Goal: Task Accomplishment & Management: Manage account settings

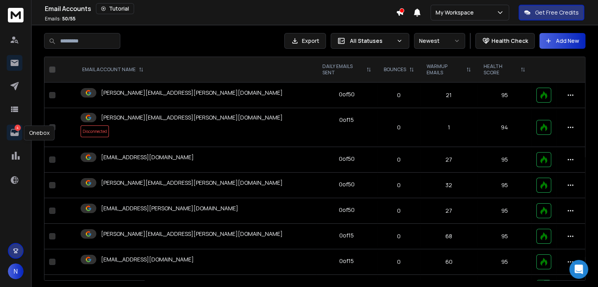
click at [8, 130] on link "4" at bounding box center [15, 133] width 16 height 16
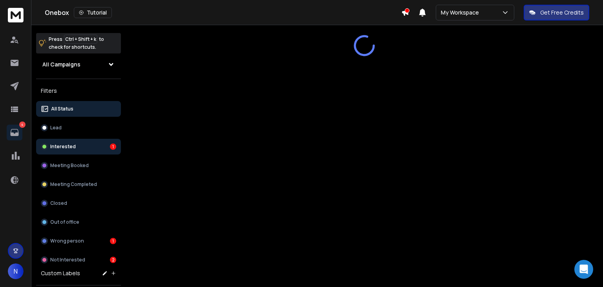
click at [78, 145] on button "Interested 1" at bounding box center [78, 147] width 85 height 16
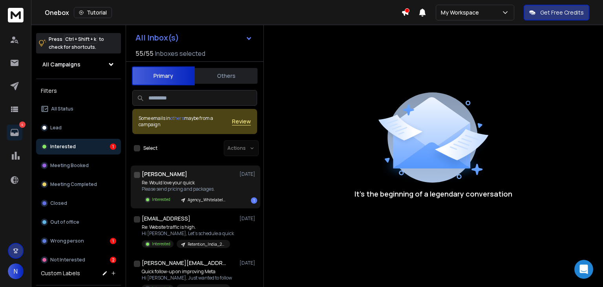
click at [173, 183] on p "Re: Would love your quick" at bounding box center [186, 183] width 88 height 6
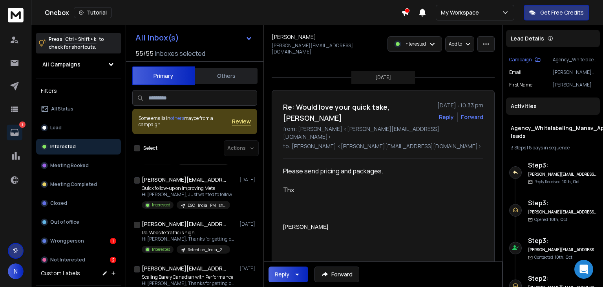
click at [343, 125] on p "from: Joe Caston <joe@capsumo.com>" at bounding box center [383, 133] width 200 height 16
drag, startPoint x: 343, startPoint y: 120, endPoint x: 379, endPoint y: 118, distance: 35.4
click at [379, 125] on p "from: Joe Caston <joe@capsumo.com>" at bounding box center [383, 133] width 200 height 16
copy p "capsumo.com"
drag, startPoint x: 330, startPoint y: 119, endPoint x: 380, endPoint y: 122, distance: 49.6
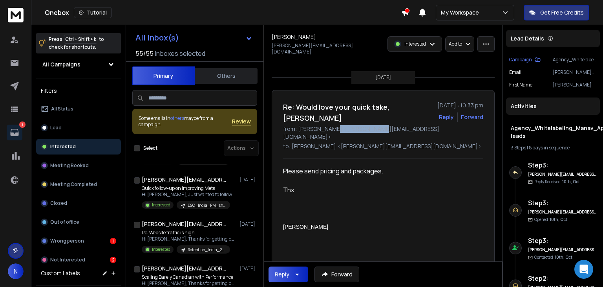
click at [380, 125] on p "from: Joe Caston <joe@capsumo.com>" at bounding box center [383, 133] width 200 height 16
copy p "[PERSON_NAME][EMAIL_ADDRESS][DOMAIN_NAME]"
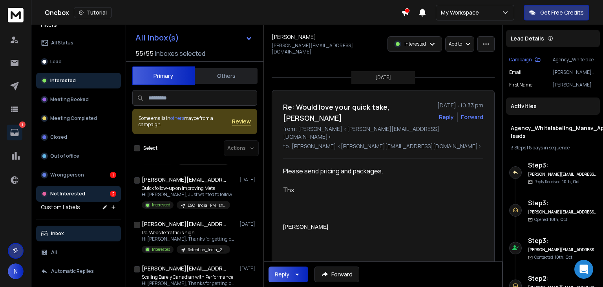
click at [96, 194] on button "Not Interested 2" at bounding box center [78, 194] width 85 height 16
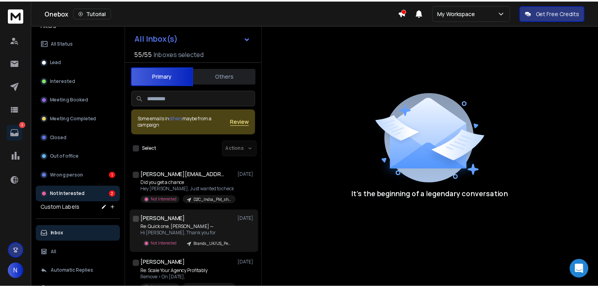
scroll to position [93, 0]
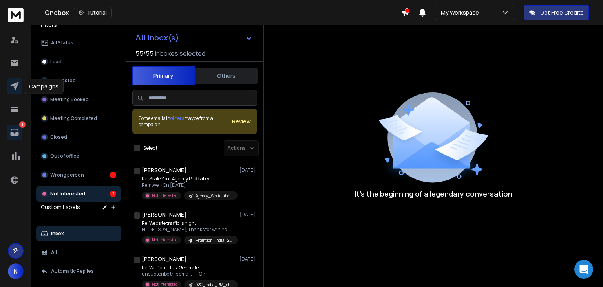
click at [10, 79] on link at bounding box center [15, 86] width 16 height 16
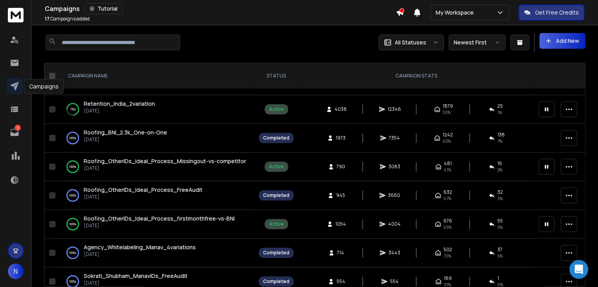
scroll to position [108, 0]
click at [176, 191] on span "Roofing_OtherIDs_Ideal_Process_FreeAudit" at bounding box center [143, 190] width 119 height 7
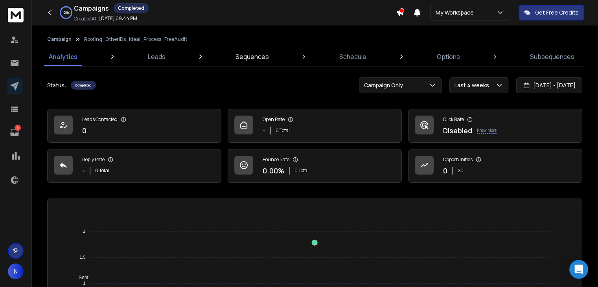
click at [248, 52] on p "Sequences" at bounding box center [251, 56] width 33 height 9
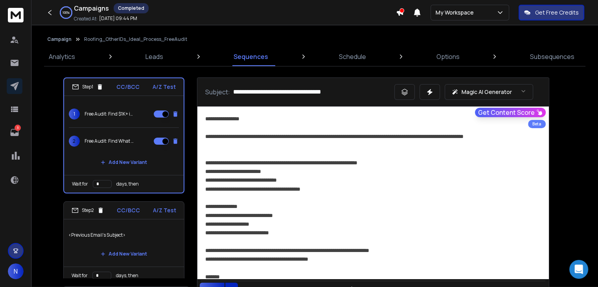
click at [260, 38] on div "Campaign Roofing_OtherIDs_Ideal_Process_FreeAudit" at bounding box center [314, 39] width 535 height 6
click at [49, 11] on icon at bounding box center [49, 12] width 3 height 5
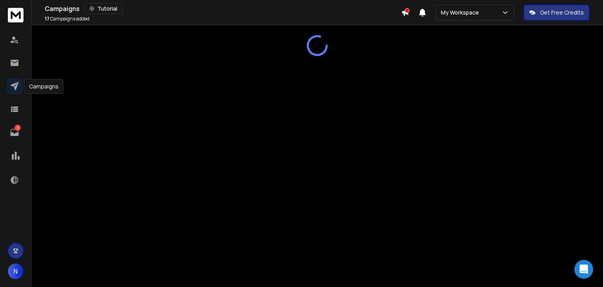
click at [17, 93] on link at bounding box center [15, 86] width 16 height 16
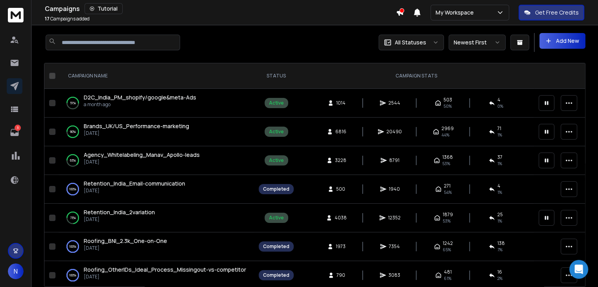
click at [133, 99] on span "D2C_India_PM_shopify/google&meta-Ads" at bounding box center [140, 96] width 112 height 7
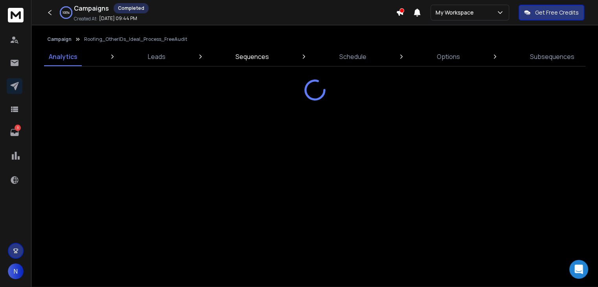
click at [247, 53] on p "Sequences" at bounding box center [251, 56] width 33 height 9
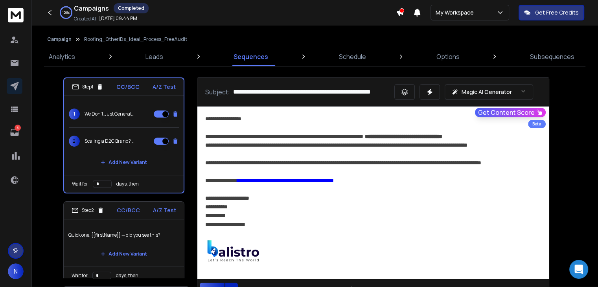
click at [80, 58] on div "Analytics Leads Sequences Schedule Options Subsequences" at bounding box center [311, 56] width 535 height 19
click at [65, 55] on p "Analytics" at bounding box center [62, 56] width 26 height 9
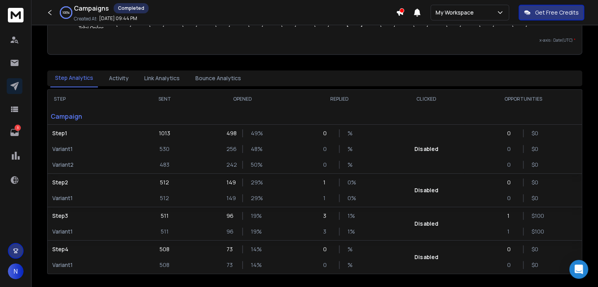
scroll to position [319, 0]
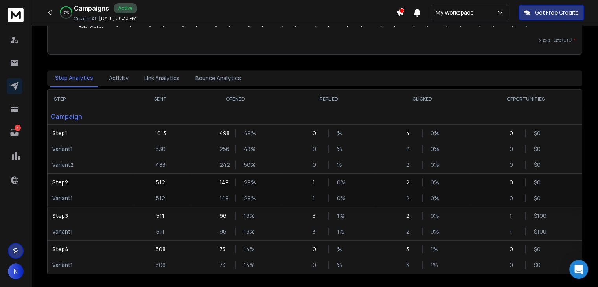
click at [255, 178] on div "149 29 % 149 29 %" at bounding box center [235, 190] width 84 height 24
click at [247, 216] on p "19 %" at bounding box center [248, 216] width 8 height 8
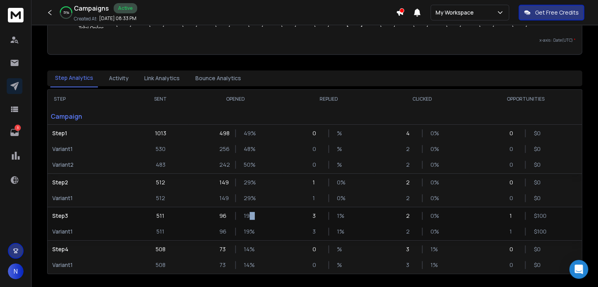
click at [247, 216] on p "19 %" at bounding box center [248, 216] width 8 height 8
click at [274, 214] on div "96 19 % 96 19 %" at bounding box center [235, 224] width 84 height 24
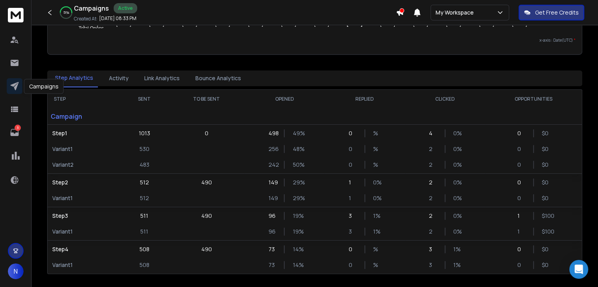
click at [19, 79] on link at bounding box center [15, 86] width 16 height 16
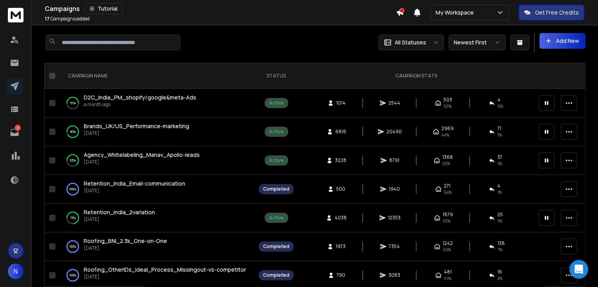
click at [165, 151] on span "Agency_Whitelabeling_Manav_Apollo-leads" at bounding box center [142, 154] width 116 height 7
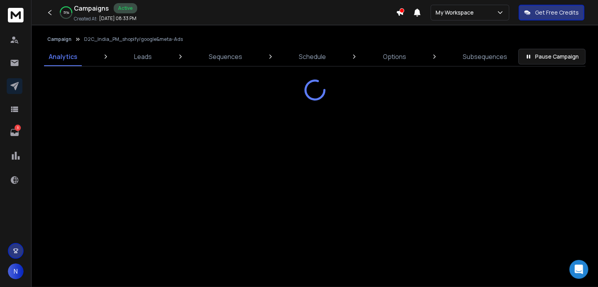
click at [213, 13] on div "51 % Campaigns Active Created At: Sep 15, 2025, 08:33 PM My Workspace Get Free …" at bounding box center [299, 12] width 598 height 25
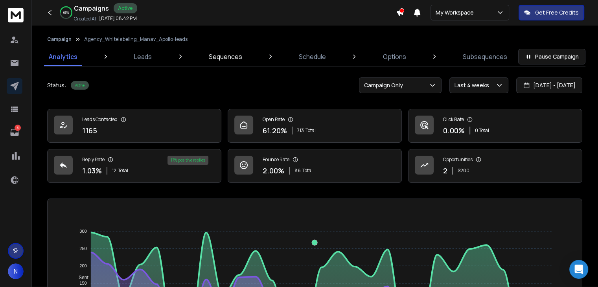
click at [212, 49] on link "Sequences" at bounding box center [225, 56] width 43 height 19
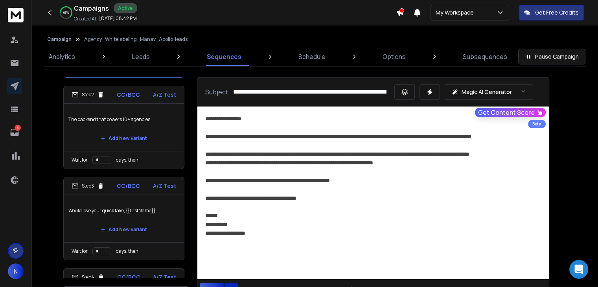
scroll to position [170, 0]
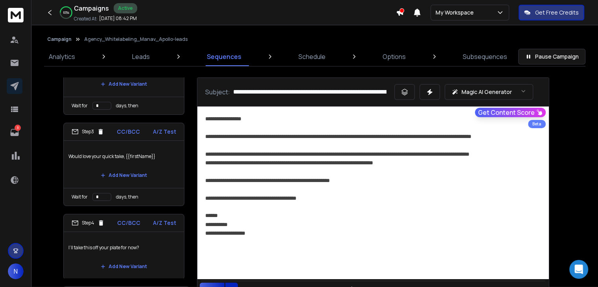
click at [52, 182] on div "**********" at bounding box center [314, 189] width 541 height 231
click at [17, 92] on link at bounding box center [15, 86] width 16 height 16
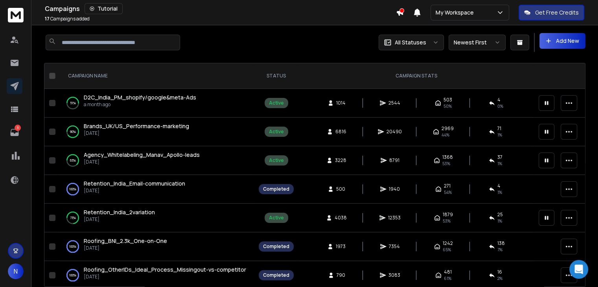
click at [126, 126] on span "Brands_UK/US_Performance-marketing" at bounding box center [136, 125] width 105 height 7
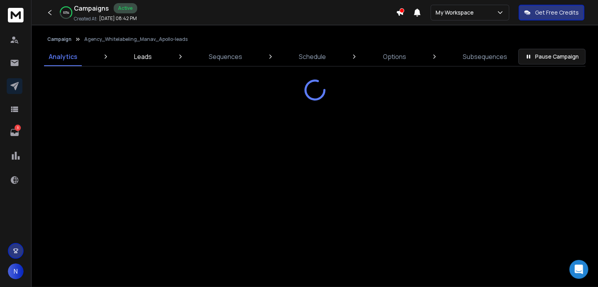
click at [156, 58] on link "Leads" at bounding box center [142, 56] width 27 height 19
drag, startPoint x: 84, startPoint y: 55, endPoint x: 55, endPoint y: 55, distance: 29.1
click at [55, 55] on div "Analytics Leads Sequences Schedule Options Subsequences" at bounding box center [280, 56] width 473 height 19
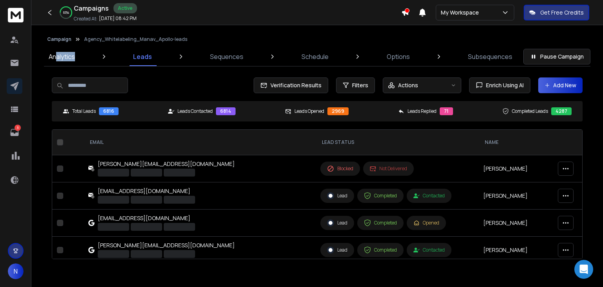
click at [55, 55] on p "Analytics" at bounding box center [62, 56] width 26 height 9
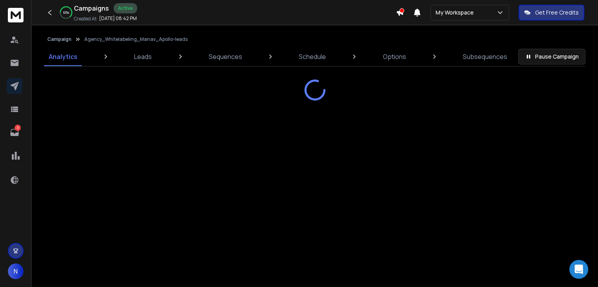
click at [238, 34] on div "Campaign Agency_Whitelabeling_Manav_Apollo-leads" at bounding box center [314, 39] width 541 height 13
click at [246, 27] on div "Campaign Brands_UK/US_Performance-marketing Analytics Leads Sequences Schedule …" at bounding box center [314, 200] width 566 height 350
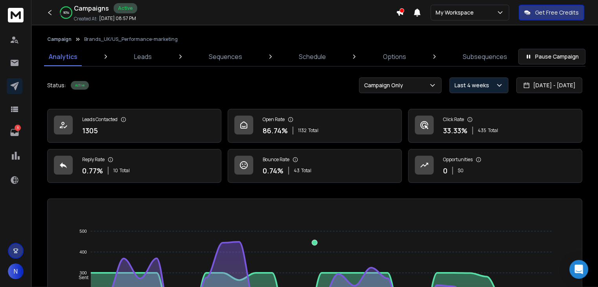
click at [466, 92] on button "Last 4 weeks" at bounding box center [478, 85] width 59 height 16
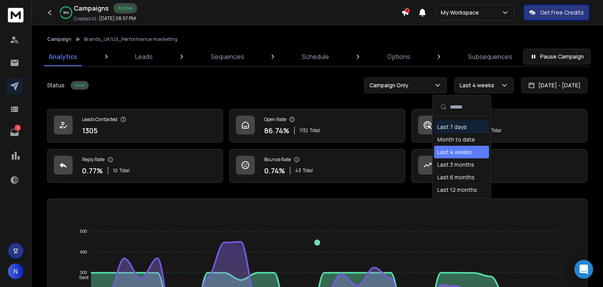
click at [471, 129] on div "Last 7 days" at bounding box center [461, 127] width 55 height 13
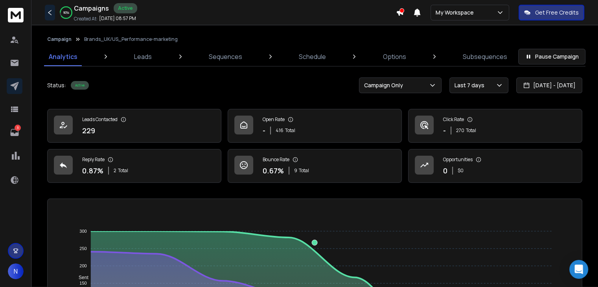
click at [52, 12] on icon at bounding box center [49, 12] width 7 height 7
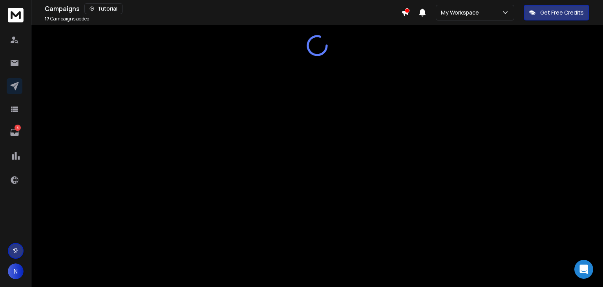
click at [2, 223] on div "3 N" at bounding box center [15, 143] width 31 height 287
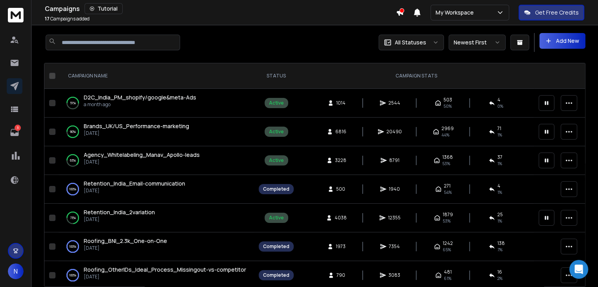
scroll to position [25, 0]
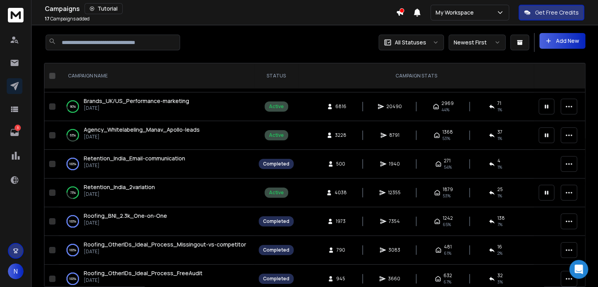
click at [123, 184] on span "Retention_India_2variation" at bounding box center [119, 186] width 71 height 7
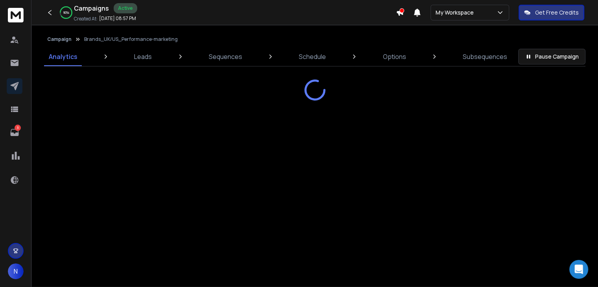
click at [266, 15] on div "90 % Campaigns Active Created At: Jun 04, 2025, 08:57 PM My Workspace Get Free …" at bounding box center [299, 12] width 598 height 25
click at [266, 15] on div "73 % Campaigns Active Created At: May 09, 2025, 09:52 PM My Workspace Get Free …" at bounding box center [299, 12] width 598 height 25
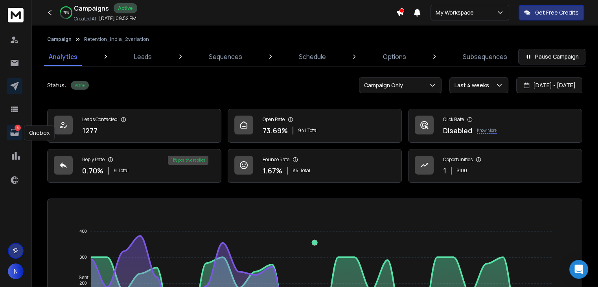
click at [20, 130] on link "3" at bounding box center [15, 133] width 16 height 16
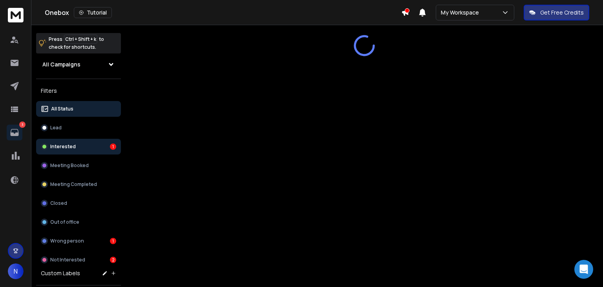
click at [99, 147] on button "Interested 1" at bounding box center [78, 147] width 85 height 16
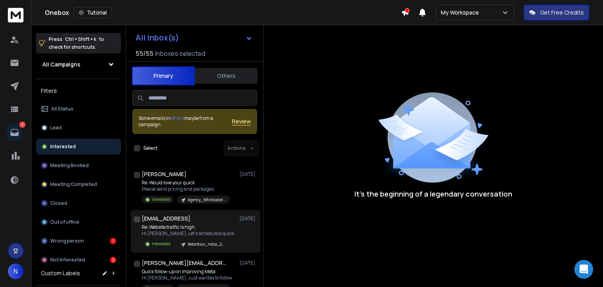
click at [226, 230] on p "Re: Website traffic is high." at bounding box center [188, 227] width 92 height 6
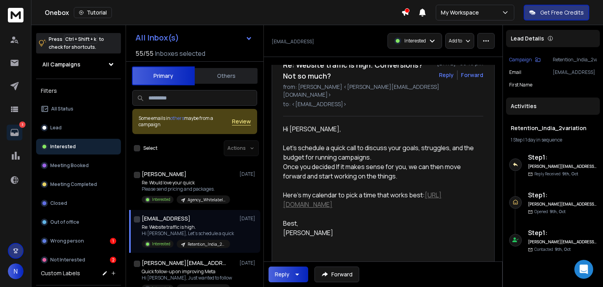
scroll to position [24, 0]
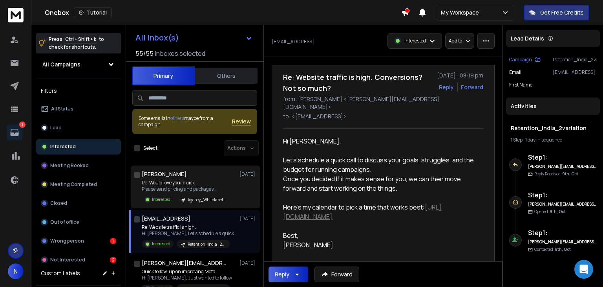
click at [182, 190] on p "Please send pricing and packages." at bounding box center [186, 189] width 88 height 6
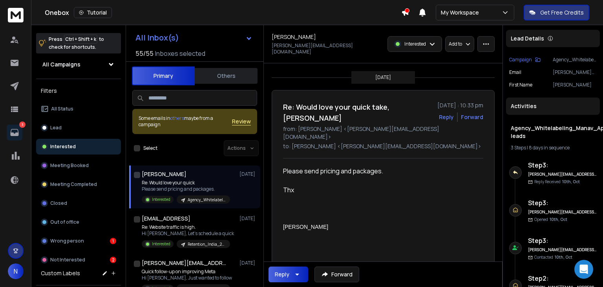
click at [349, 194] on div at bounding box center [380, 198] width 194 height 9
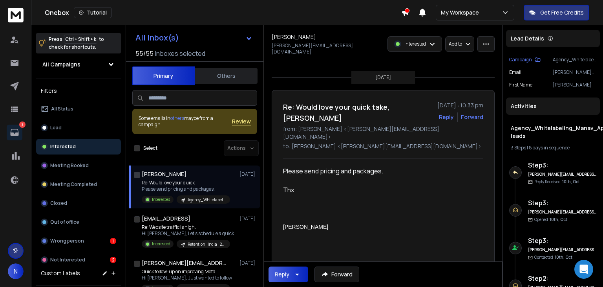
drag, startPoint x: 313, startPoint y: 152, endPoint x: 324, endPoint y: 177, distance: 26.6
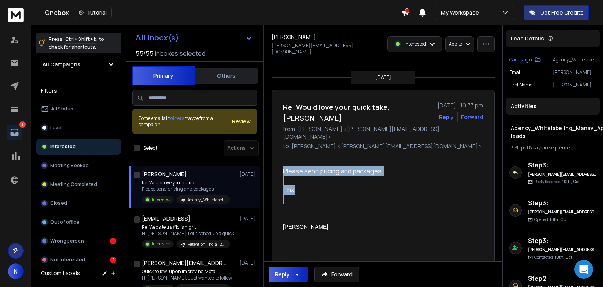
click at [324, 185] on div "Thx" at bounding box center [380, 189] width 194 height 9
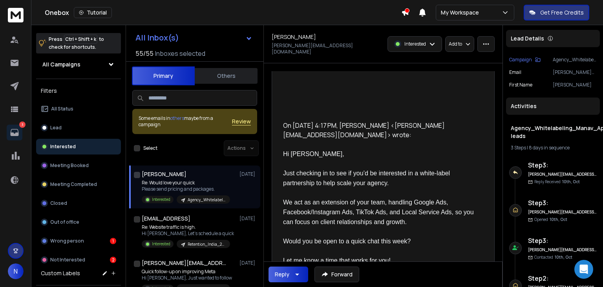
scroll to position [176, 0]
click at [332, 169] on span "Just checking in to see if you’d be interested in a white-label partnership to …" at bounding box center [367, 177] width 169 height 16
click at [343, 226] on div at bounding box center [380, 230] width 194 height 9
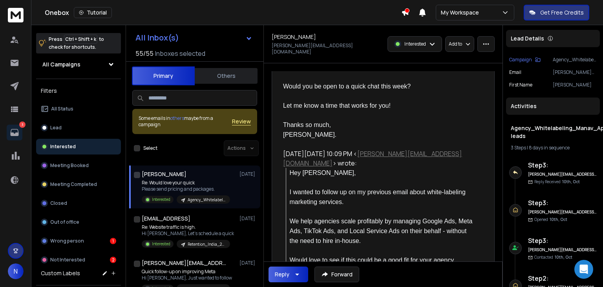
scroll to position [331, 0]
click at [415, 218] on div "We help agencies scale profitably by managing Google Ads, Meta Ads, TikTok Ads,…" at bounding box center [383, 229] width 187 height 29
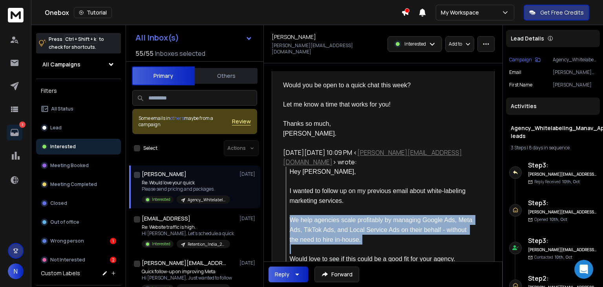
click at [415, 218] on div "We help agencies scale profitably by managing Google Ads, Meta Ads, TikTok Ads,…" at bounding box center [383, 229] width 187 height 29
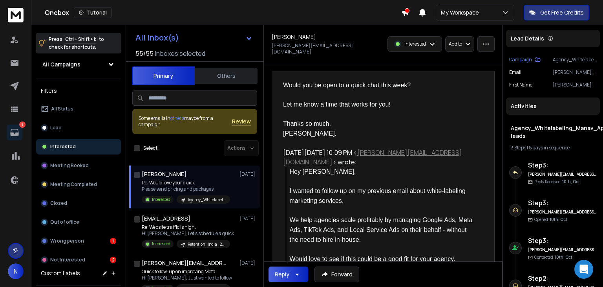
click at [395, 255] on span "Would love to see if this could be a good fit for your agency." at bounding box center [373, 258] width 166 height 7
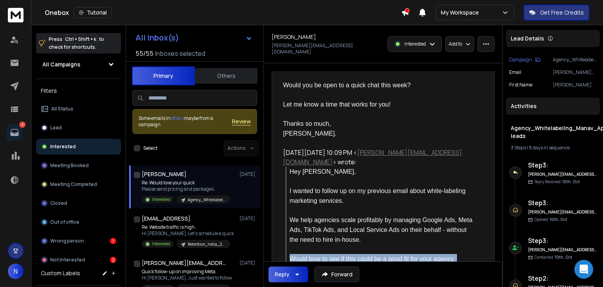
click at [395, 255] on span "Would love to see if this could be a good fit for your agency." at bounding box center [373, 258] width 166 height 7
drag, startPoint x: 395, startPoint y: 238, endPoint x: 388, endPoint y: 246, distance: 10.6
click at [388, 264] on div at bounding box center [383, 268] width 187 height 9
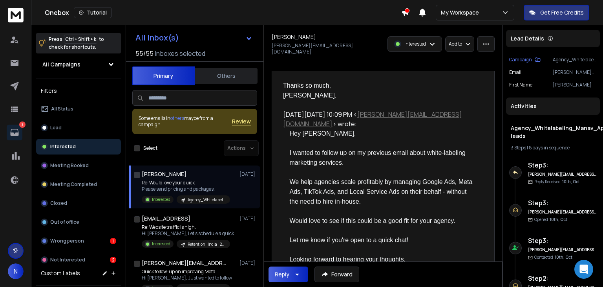
click at [388, 264] on div at bounding box center [383, 268] width 187 height 9
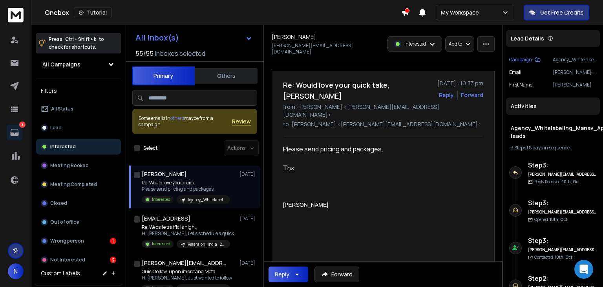
scroll to position [22, 0]
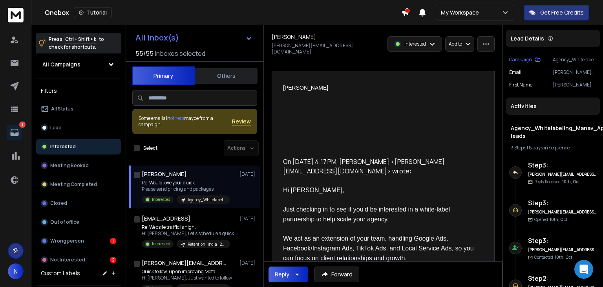
scroll to position [138, 0]
click at [290, 187] on span "Hi Joe," at bounding box center [313, 190] width 61 height 7
click at [303, 207] on span "Just checking in to see if you’d be interested in a white-label partnership to …" at bounding box center [367, 215] width 169 height 16
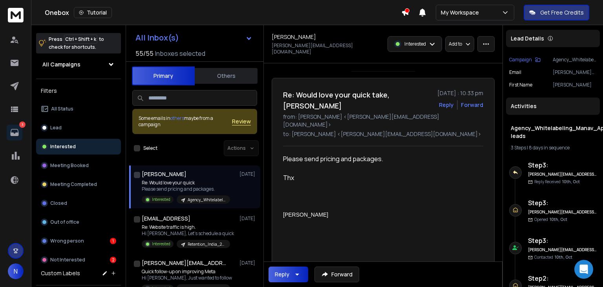
scroll to position [0, 0]
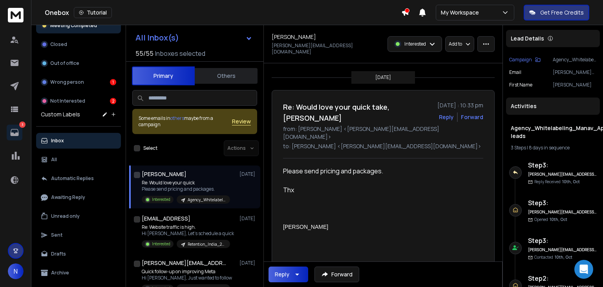
scroll to position [164, 0]
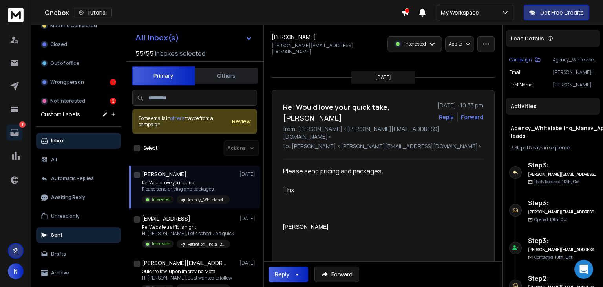
click at [66, 229] on button "Sent" at bounding box center [78, 235] width 85 height 16
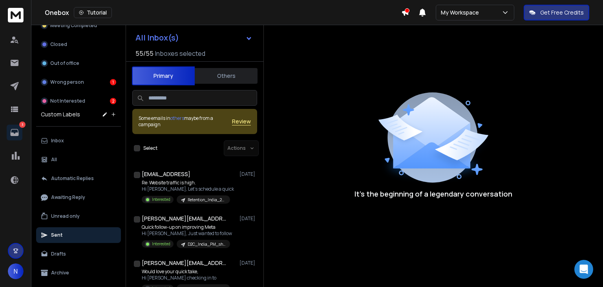
click at [242, 148] on div "Actions" at bounding box center [241, 148] width 35 height 16
click at [187, 102] on input at bounding box center [194, 98] width 125 height 16
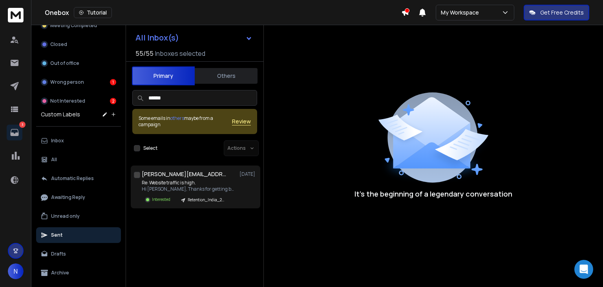
type input "******"
click at [216, 176] on div "akshat@heyrecruiting.com 05 Sep" at bounding box center [199, 174] width 115 height 8
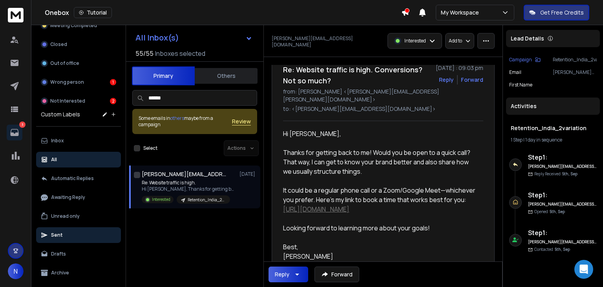
scroll to position [0, 0]
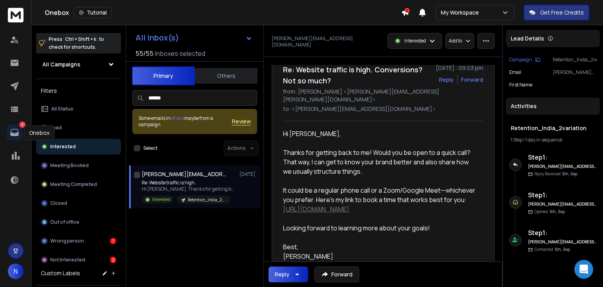
click at [14, 130] on icon at bounding box center [14, 132] width 9 height 9
click at [77, 104] on button "All Status" at bounding box center [78, 109] width 85 height 16
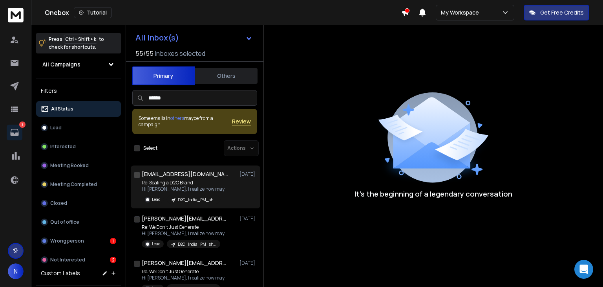
click at [224, 181] on div "Re: Scaling a D2C Brand Hi Akshat, I realize now may Lead D2C_India_PM_shopify/…" at bounding box center [199, 192] width 115 height 24
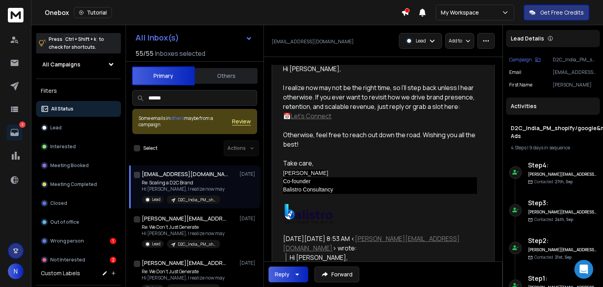
scroll to position [99, 0]
click at [77, 147] on button "Interested" at bounding box center [78, 147] width 85 height 16
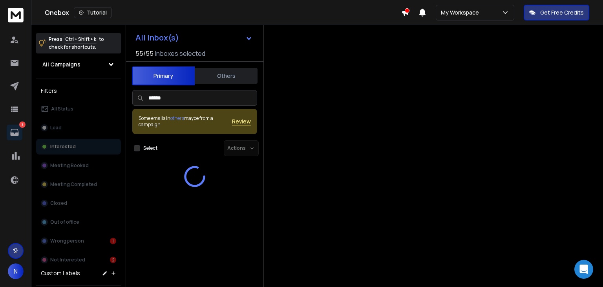
scroll to position [0, 0]
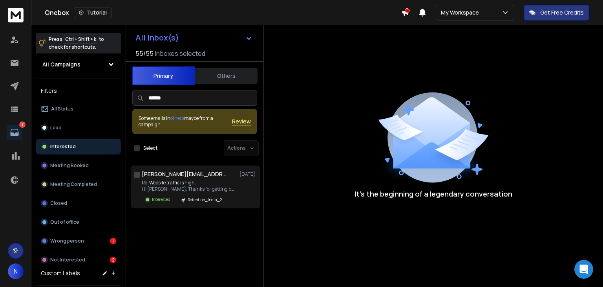
click at [203, 169] on div "akshat@heyrecruiting.com 05 Sep Re: Website traffic is high. Hi Akshat, Thanks …" at bounding box center [196, 186] width 130 height 43
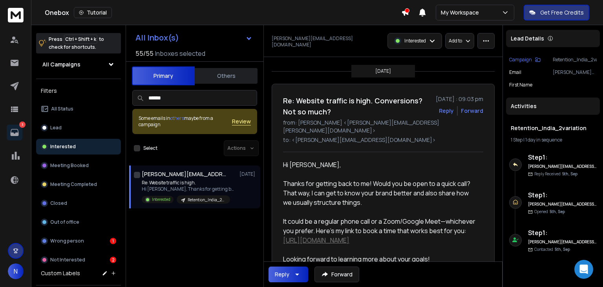
click at [192, 92] on input "******" at bounding box center [194, 98] width 125 height 16
click at [224, 22] on div "Onebox Tutorial My Workspace Get Free Credits" at bounding box center [301, 12] width 603 height 25
click at [58, 179] on button "Meeting Completed" at bounding box center [78, 184] width 85 height 16
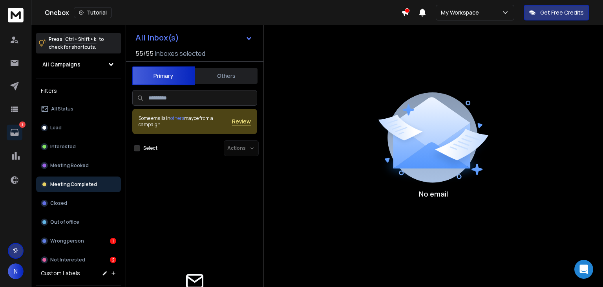
click at [74, 151] on button "Interested" at bounding box center [78, 147] width 85 height 16
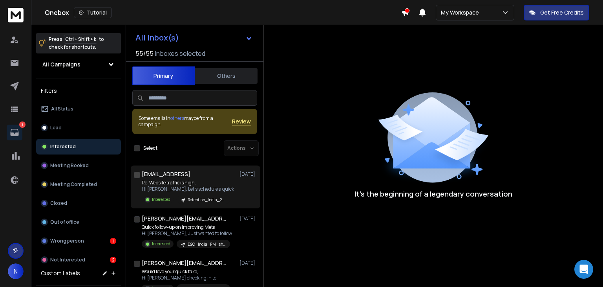
click at [187, 180] on p "Re: Website traffic is high." at bounding box center [188, 183] width 92 height 6
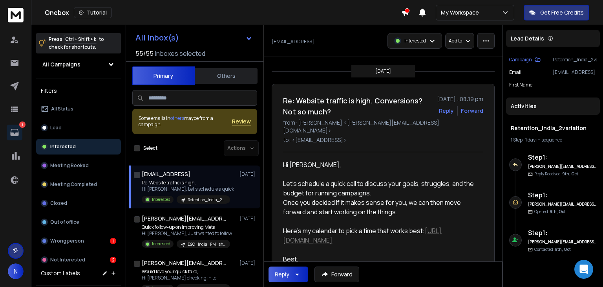
scroll to position [79, 0]
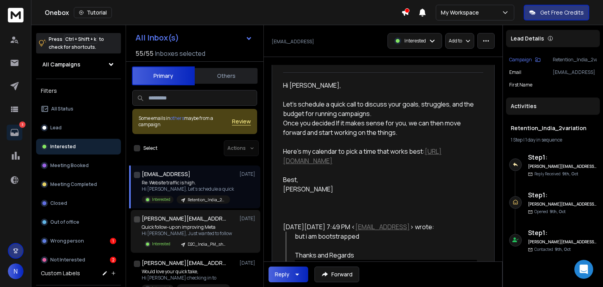
click at [176, 226] on p "Quick follow-up on improving Meta" at bounding box center [187, 227] width 90 height 6
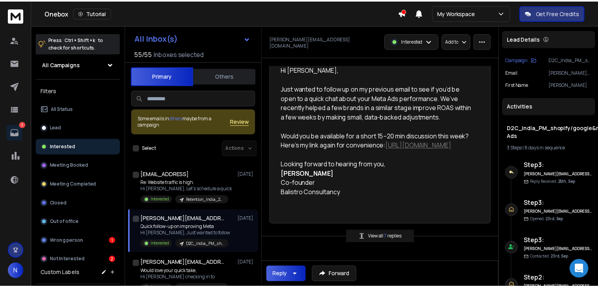
scroll to position [96, 0]
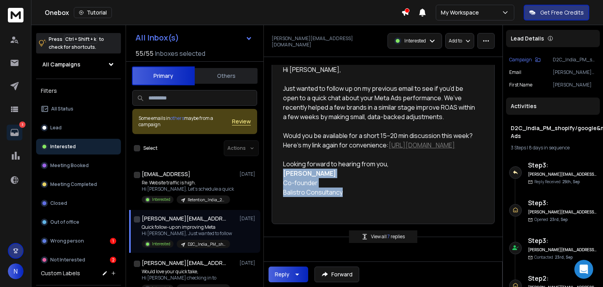
drag, startPoint x: 347, startPoint y: 194, endPoint x: 283, endPoint y: 175, distance: 67.4
click at [283, 175] on div "Looking forward to hearing from you, Manav Gupta Co-founder Balistro Consultancy" at bounding box center [380, 178] width 194 height 38
copy div "Manav Gupta Co-founder Balistro Consultancy"
click at [16, 90] on icon at bounding box center [14, 85] width 9 height 9
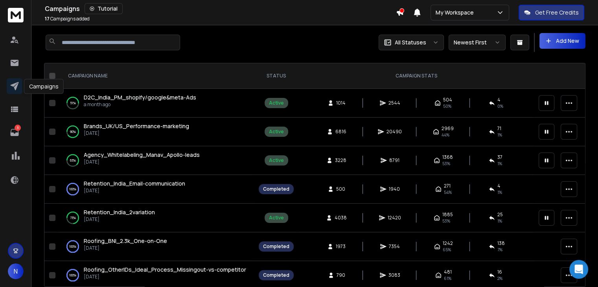
click at [178, 183] on span "Retention_India_Email-communication" at bounding box center [134, 183] width 101 height 7
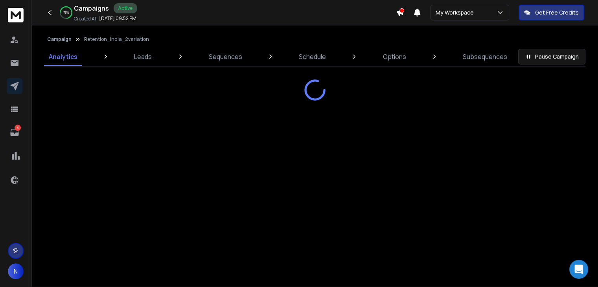
click at [116, 18] on p "May 09, 2025, 09:52 PM" at bounding box center [117, 18] width 37 height 6
drag, startPoint x: 116, startPoint y: 18, endPoint x: 203, endPoint y: 1, distance: 88.4
click at [203, 1] on div "73 % Campaigns Active Created At: May 09, 2025, 09:52 PM My Workspace Get Free …" at bounding box center [299, 12] width 598 height 25
click at [206, 8] on div "73 % Campaigns Active Created At: May 09, 2025, 09:52 PM My Workspace Get Free …" at bounding box center [299, 12] width 598 height 25
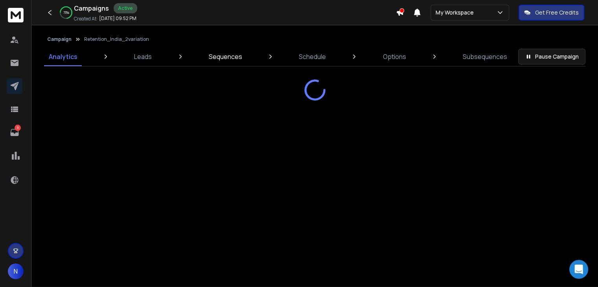
click at [206, 58] on link "Sequences" at bounding box center [225, 56] width 43 height 19
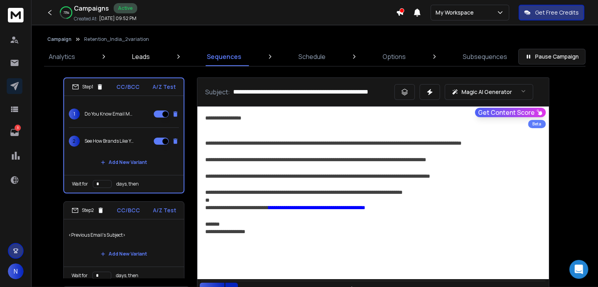
click at [143, 55] on p "Leads" at bounding box center [141, 56] width 18 height 9
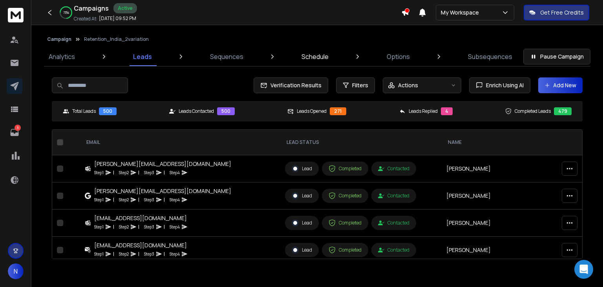
click at [324, 55] on p "Schedule" at bounding box center [315, 56] width 27 height 9
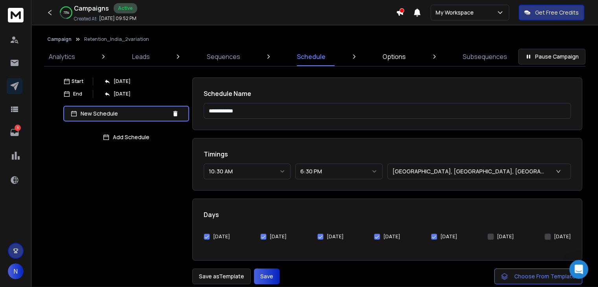
click at [386, 55] on p "Options" at bounding box center [393, 56] width 23 height 9
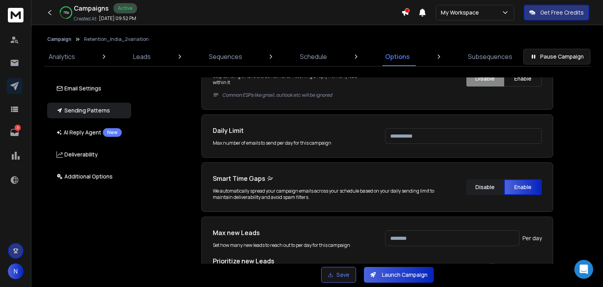
scroll to position [352, 0]
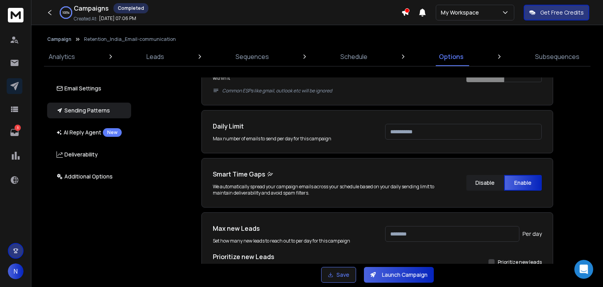
click at [330, 183] on div "We automatically spread your campaign emails across your schedule based on your…" at bounding box center [332, 189] width 238 height 13
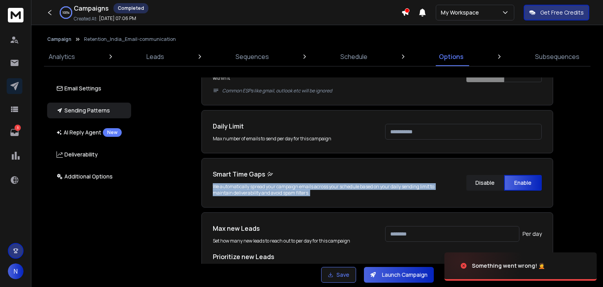
click at [330, 183] on div "We automatically spread your campaign emails across your schedule based on your…" at bounding box center [332, 189] width 238 height 13
drag, startPoint x: 330, startPoint y: 183, endPoint x: 281, endPoint y: 193, distance: 49.5
click at [281, 193] on div "We automatically spread your campaign emails across your schedule based on your…" at bounding box center [332, 189] width 238 height 13
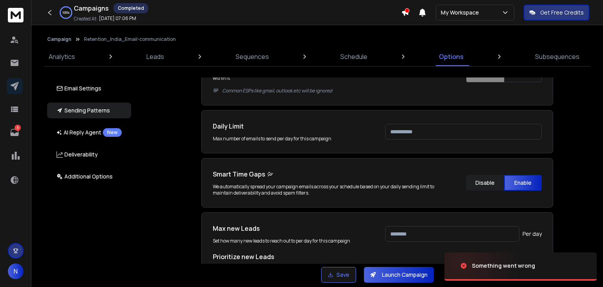
click at [172, 221] on div "Email Accounts Accounts to Use Select one or more accounts to send emails from …" at bounding box center [382, 170] width 477 height 186
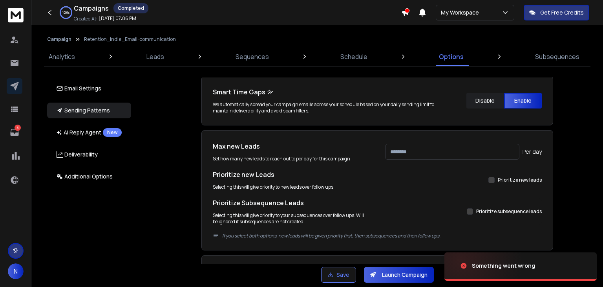
scroll to position [434, 0]
click at [247, 214] on div "Selecting this will give priority to your subsequences over follow ups. Will be…" at bounding box center [291, 218] width 157 height 13
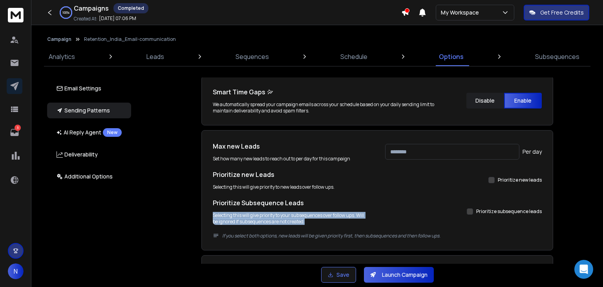
click at [247, 214] on div "Selecting this will give priority to your subsequences over follow ups. Will be…" at bounding box center [291, 218] width 157 height 13
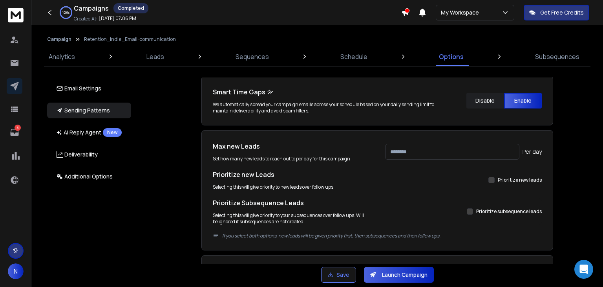
click at [280, 198] on h1 "Prioritize Subsequence Leads" at bounding box center [291, 202] width 157 height 9
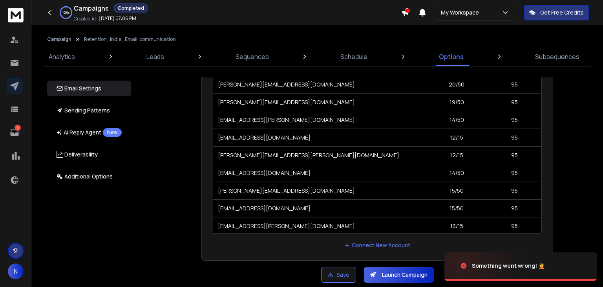
scroll to position [0, 0]
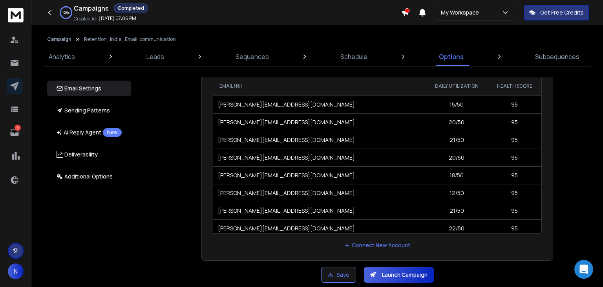
click at [66, 40] on button "Campaign" at bounding box center [59, 39] width 24 height 6
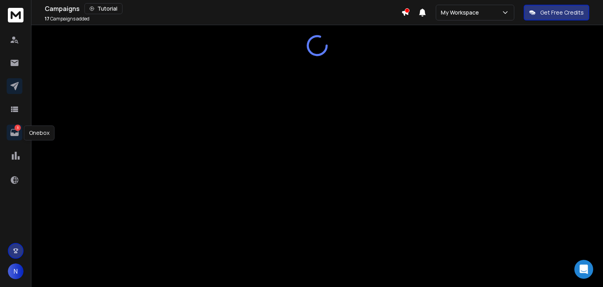
click at [16, 130] on p "3" at bounding box center [18, 128] width 6 height 6
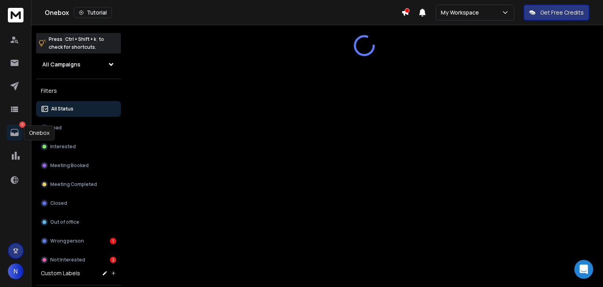
click at [24, 204] on div "3 N" at bounding box center [15, 143] width 31 height 287
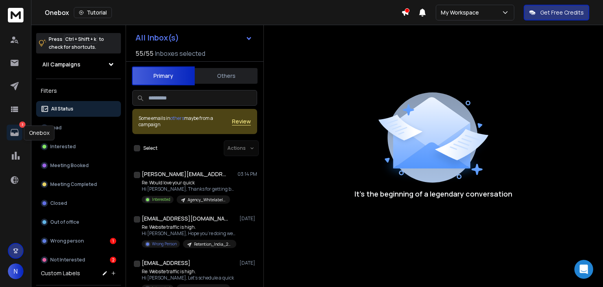
click at [15, 136] on icon at bounding box center [14, 132] width 9 height 9
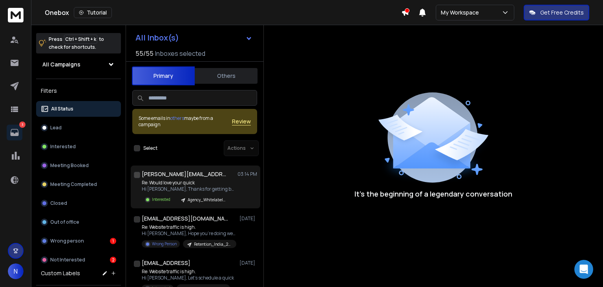
click at [176, 178] on div "joe@capsumo.com 03:14 PM Re: Would love your quick Hi Joe, Thanks for getting b…" at bounding box center [199, 186] width 115 height 33
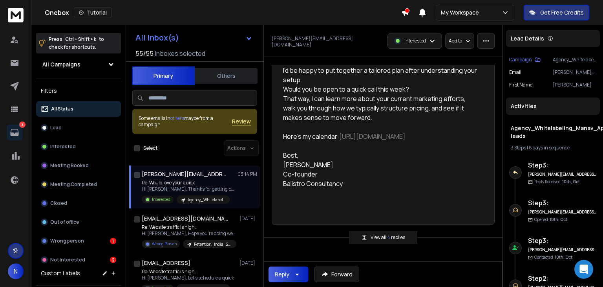
scroll to position [161, 0]
click at [379, 238] on p "View all 4 replies" at bounding box center [388, 237] width 35 height 6
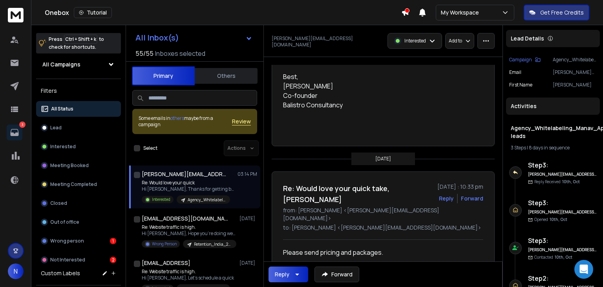
scroll to position [239, 0]
click at [438, 183] on p "10 October 2025 : 10:33 pm" at bounding box center [461, 187] width 46 height 8
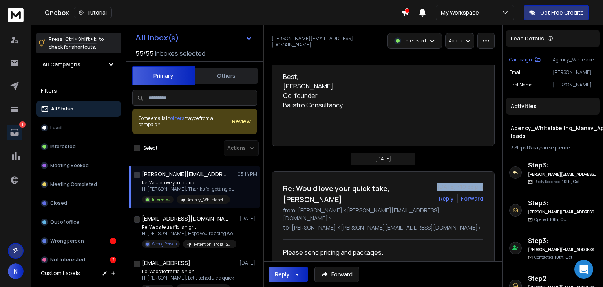
click at [438, 183] on p "10 October 2025 : 10:33 pm" at bounding box center [461, 187] width 46 height 8
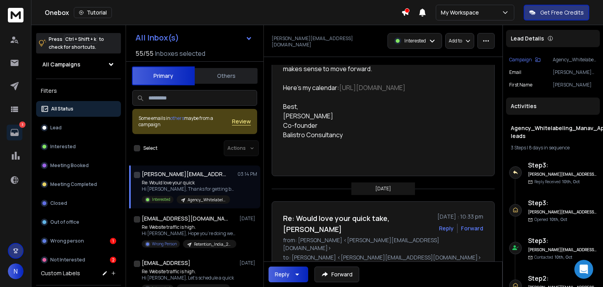
scroll to position [0, 0]
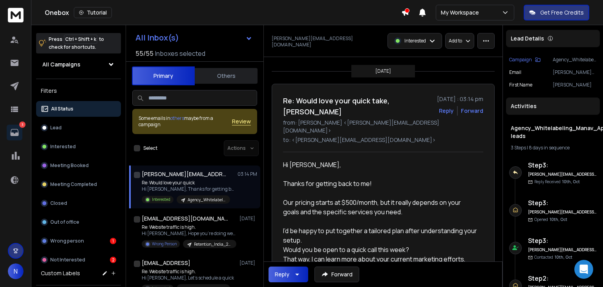
click at [342, 167] on div "Hi Joe, Thanks for getting back to me!" at bounding box center [380, 179] width 194 height 38
click at [297, 160] on div "Hi Joe, Thanks for getting back to me!" at bounding box center [380, 179] width 194 height 38
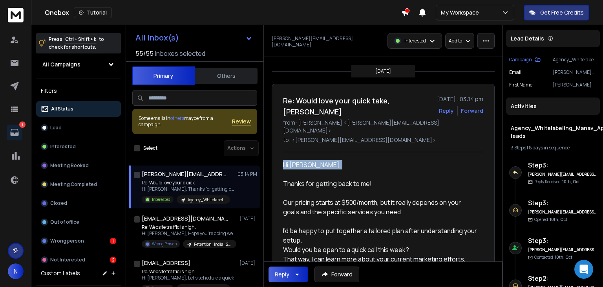
click at [297, 160] on div "Hi Joe, Thanks for getting back to me!" at bounding box center [380, 179] width 194 height 38
drag, startPoint x: 297, startPoint y: 155, endPoint x: 324, endPoint y: 173, distance: 32.5
click at [324, 173] on div "Hi Joe, Thanks for getting back to me!" at bounding box center [380, 179] width 194 height 38
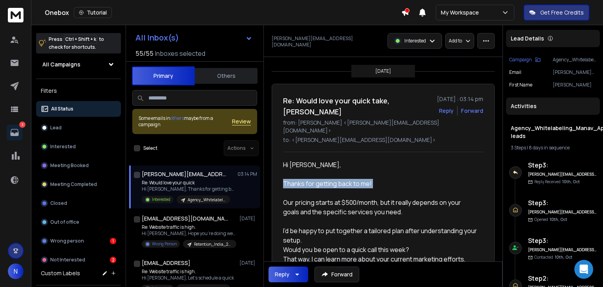
click at [324, 173] on div "Hi Joe, Thanks for getting back to me!" at bounding box center [380, 179] width 194 height 38
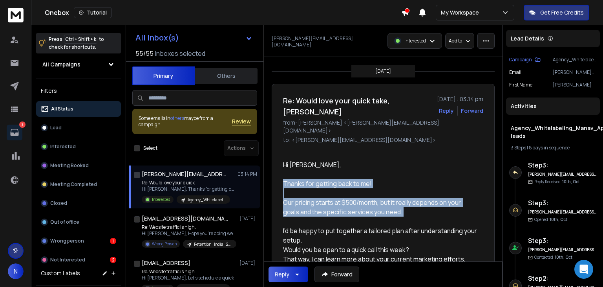
drag, startPoint x: 324, startPoint y: 173, endPoint x: 344, endPoint y: 191, distance: 27.0
click at [344, 191] on div "Hi Joe, Thanks for getting back to me! Our pricing starts at $500/month, but it…" at bounding box center [383, 267] width 200 height 214
click at [344, 198] on div "Our pricing starts at $500/month, but it really depends on your goals and the s…" at bounding box center [380, 273] width 194 height 151
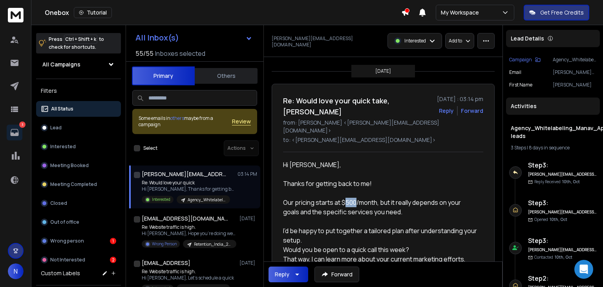
click at [344, 198] on div "Our pricing starts at $500/month, but it really depends on your goals and the s…" at bounding box center [380, 273] width 194 height 151
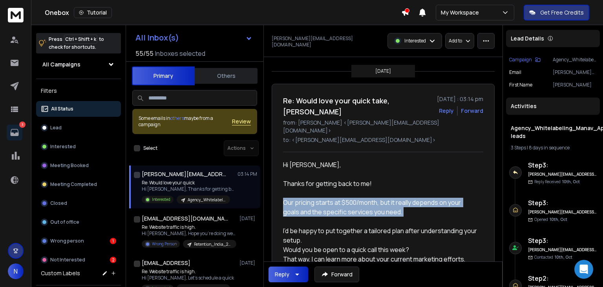
click at [344, 198] on div "Our pricing starts at $500/month, but it really depends on your goals and the s…" at bounding box center [380, 273] width 194 height 151
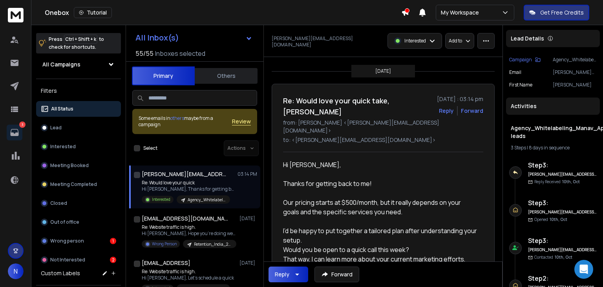
click at [388, 239] on div "Our pricing starts at $500/month, but it really depends on your goals and the s…" at bounding box center [380, 273] width 194 height 151
click at [365, 216] on div "Our pricing starts at $500/month, but it really depends on your goals and the s…" at bounding box center [380, 273] width 194 height 151
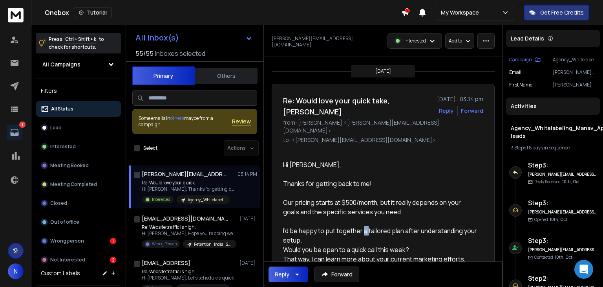
click at [365, 216] on div "Our pricing starts at $500/month, but it really depends on your goals and the s…" at bounding box center [380, 273] width 194 height 151
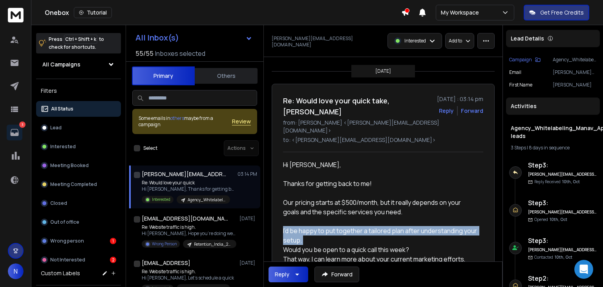
click at [365, 216] on div "Our pricing starts at $500/month, but it really depends on your goals and the s…" at bounding box center [380, 273] width 194 height 151
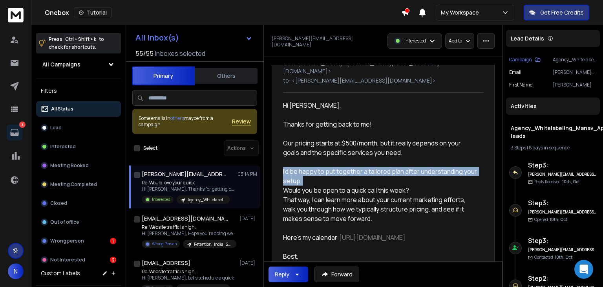
scroll to position [60, 0]
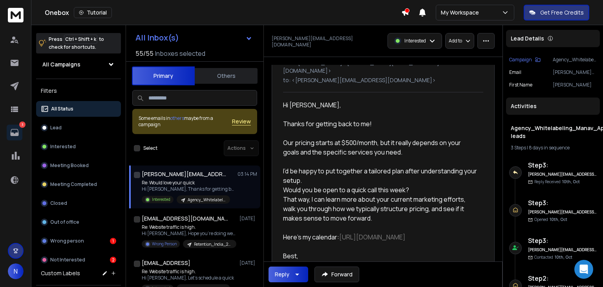
click at [363, 205] on div "Our pricing starts at $500/month, but it really depends on your goals and the s…" at bounding box center [380, 213] width 194 height 151
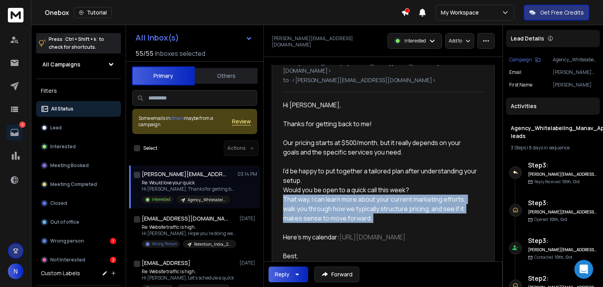
click at [363, 205] on div "Our pricing starts at $500/month, but it really depends on your goals and the s…" at bounding box center [380, 213] width 194 height 151
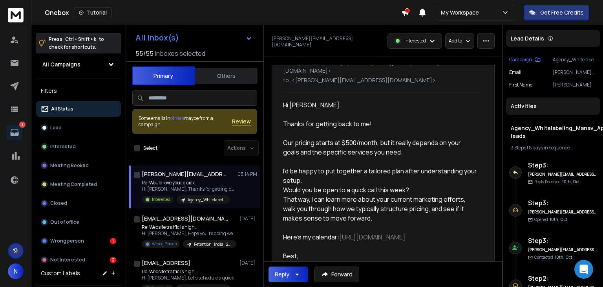
click at [341, 178] on div "Our pricing starts at $500/month, but it really depends on your goals and the s…" at bounding box center [380, 213] width 194 height 151
click at [347, 187] on div "Our pricing starts at $500/month, but it really depends on your goals and the s…" at bounding box center [380, 213] width 194 height 151
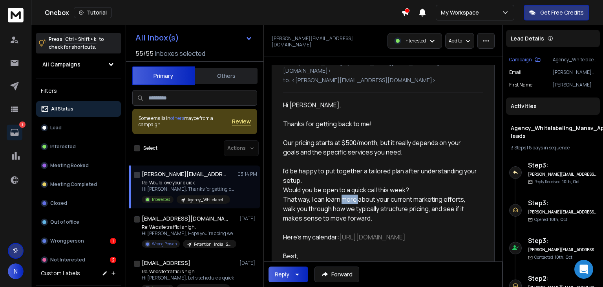
click at [347, 187] on div "Our pricing starts at $500/month, but it really depends on your goals and the s…" at bounding box center [380, 213] width 194 height 151
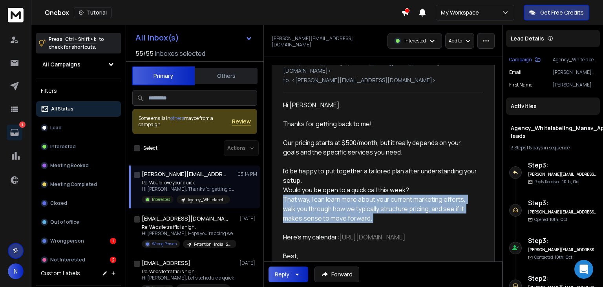
click at [347, 187] on div "Our pricing starts at $500/month, but it really depends on your goals and the s…" at bounding box center [380, 213] width 194 height 151
click at [272, 198] on div "Re: Would love your quick take, Joe 13 October 2025 : 03:14 pm Reply Forward fr…" at bounding box center [383, 174] width 223 height 301
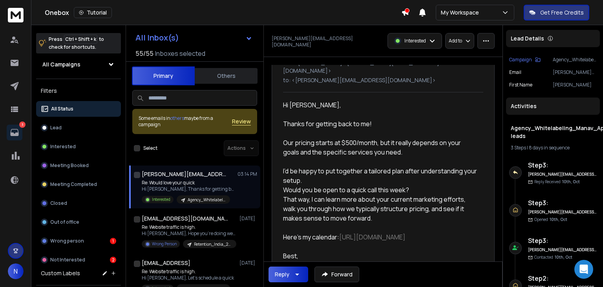
click at [268, 199] on div "Today Re: Would love your quick take, Joe 13 October 2025 : 03:14 pm Reply Forw…" at bounding box center [383, 165] width 239 height 320
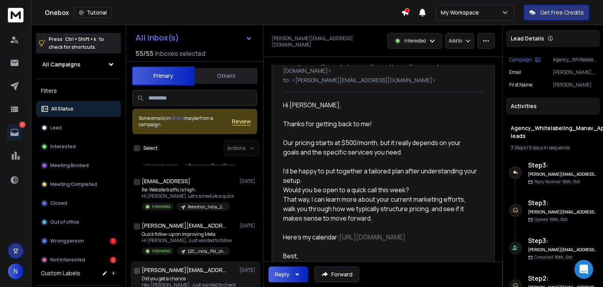
scroll to position [0, 0]
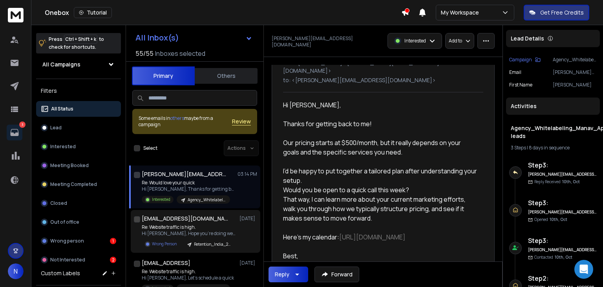
click at [188, 227] on p "Re: Website traffic is high." at bounding box center [189, 227] width 94 height 6
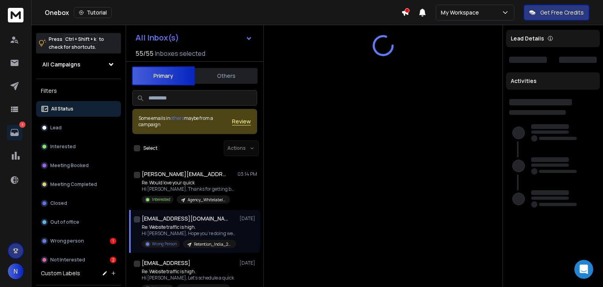
scroll to position [22, 0]
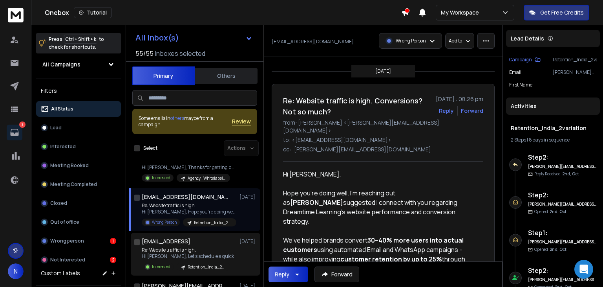
click at [183, 251] on p "Re: Website traffic is high." at bounding box center [188, 250] width 92 height 6
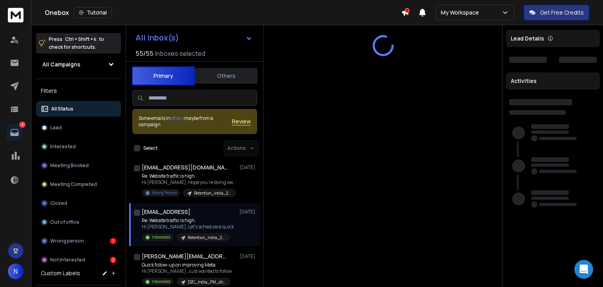
scroll to position [51, 0]
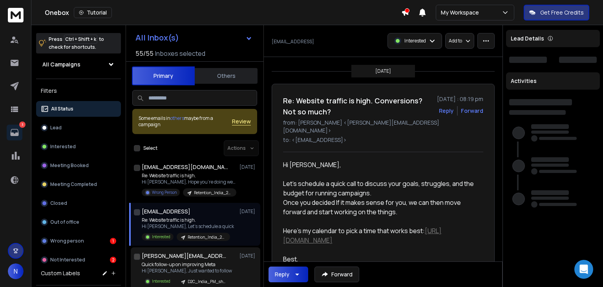
click at [182, 264] on p "Quick follow-up on improving Meta" at bounding box center [187, 264] width 90 height 6
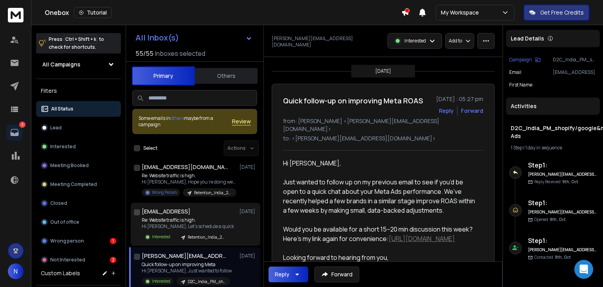
scroll to position [0, 0]
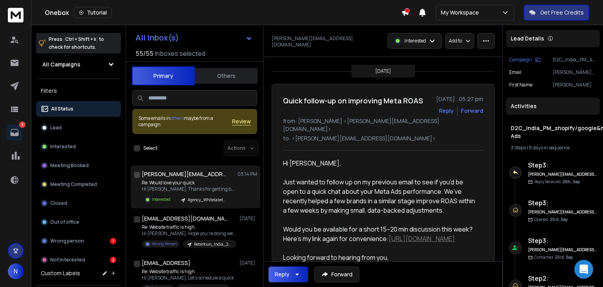
click at [185, 184] on p "Re: Would love your quick" at bounding box center [189, 183] width 94 height 6
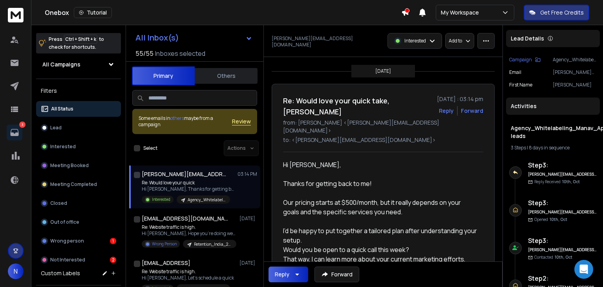
scroll to position [50, 0]
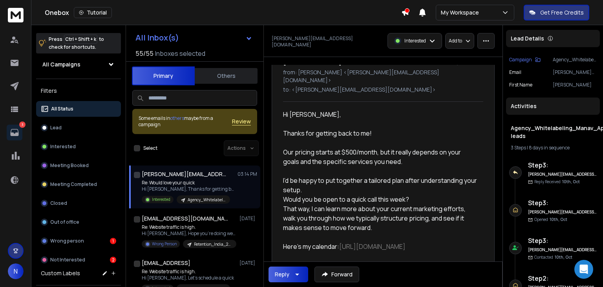
click at [308, 227] on div "Our pricing starts at $500/month, but it really depends on your goals and the s…" at bounding box center [380, 222] width 194 height 151
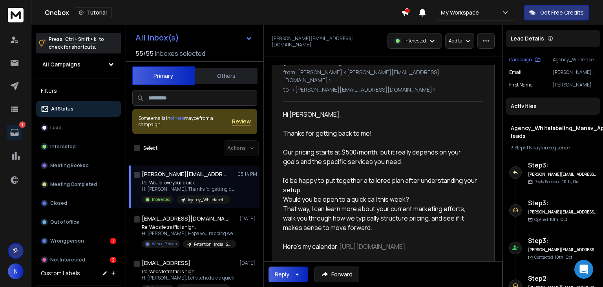
click at [317, 215] on div "Our pricing starts at $500/month, but it really depends on your goals and the s…" at bounding box center [380, 222] width 194 height 151
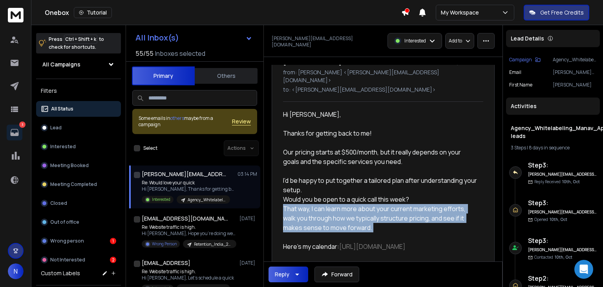
click at [317, 215] on div "Our pricing starts at $500/month, but it really depends on your goals and the s…" at bounding box center [380, 222] width 194 height 151
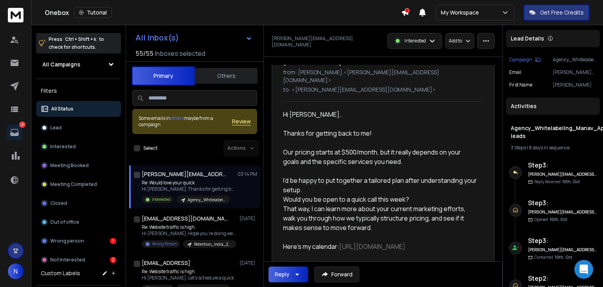
click at [327, 193] on div "Our pricing starts at $500/month, but it really depends on your goals and the s…" at bounding box center [380, 222] width 194 height 151
click at [314, 181] on div "Our pricing starts at $500/month, but it really depends on your goals and the s…" at bounding box center [380, 222] width 194 height 151
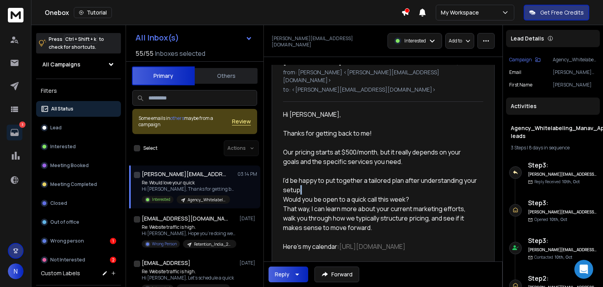
click at [314, 181] on div "Our pricing starts at $500/month, but it really depends on your goals and the s…" at bounding box center [380, 222] width 194 height 151
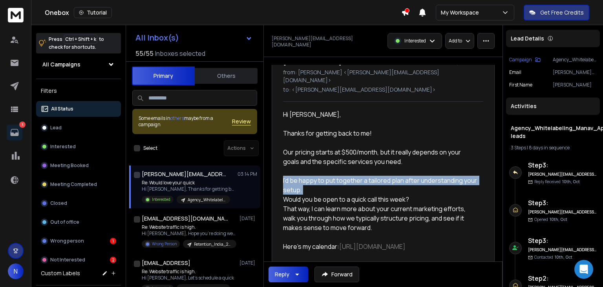
click at [314, 181] on div "Our pricing starts at $500/month, but it really depends on your goals and the s…" at bounding box center [380, 222] width 194 height 151
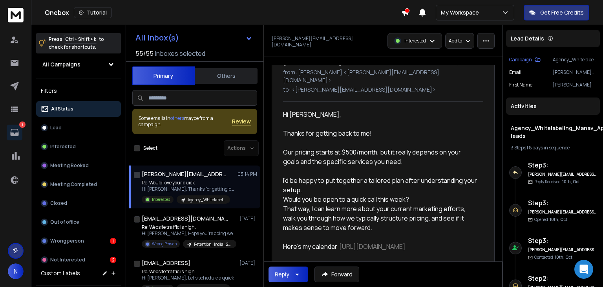
click at [312, 152] on div "Our pricing starts at $500/month, but it really depends on your goals and the s…" at bounding box center [380, 222] width 194 height 151
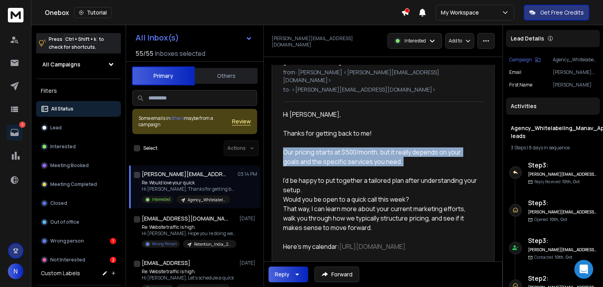
click at [312, 152] on div "Our pricing starts at $500/month, but it really depends on your goals and the s…" at bounding box center [380, 222] width 194 height 151
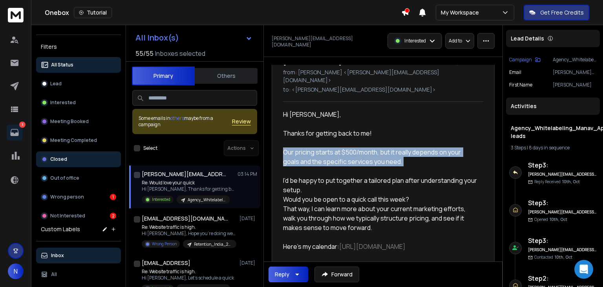
scroll to position [0, 0]
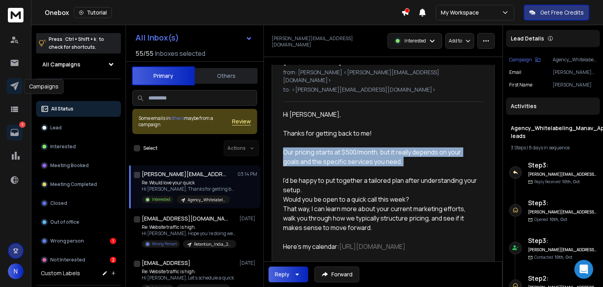
click at [15, 93] on link at bounding box center [15, 86] width 16 height 16
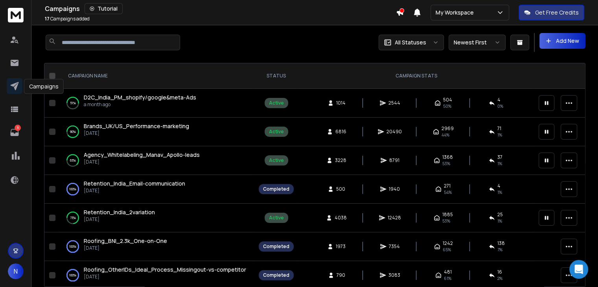
click at [237, 58] on div "Campaigns 17 Campaigns Added All Statuses Newest First Add New CAMPAIGN NAME ST…" at bounding box center [314, 176] width 541 height 287
click at [293, 55] on div "Campaigns 17 Campaigns Added All Statuses Newest First Add New CAMPAIGN NAME ST…" at bounding box center [314, 176] width 541 height 287
click at [14, 271] on span "N" at bounding box center [16, 271] width 16 height 16
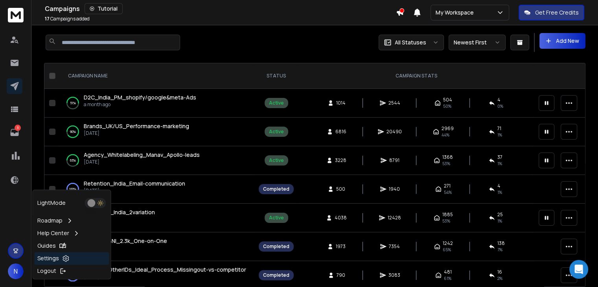
click at [58, 259] on p "Settings" at bounding box center [48, 258] width 22 height 8
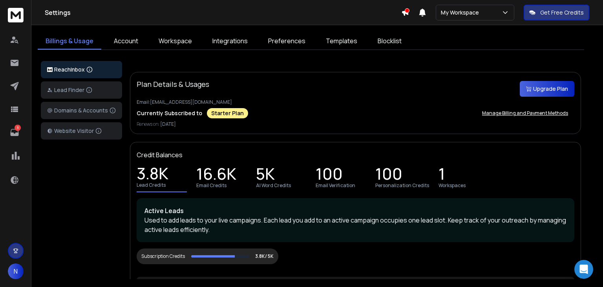
click at [83, 182] on div "ReachInbox Lead Finder Domains & Accounts Website Visitor Plan Details & Usages…" at bounding box center [311, 167] width 541 height 212
click at [17, 82] on icon at bounding box center [14, 85] width 9 height 9
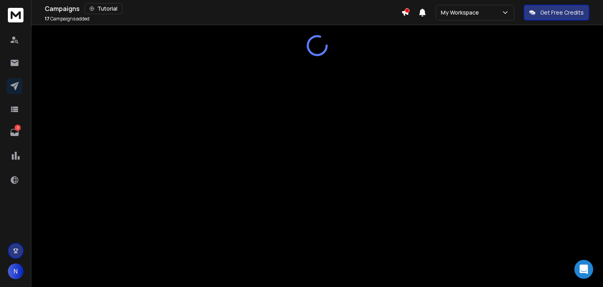
click at [64, 21] on p "17 Campaigns added" at bounding box center [67, 19] width 45 height 6
click at [106, 20] on div "17 Campaigns added" at bounding box center [223, 19] width 357 height 6
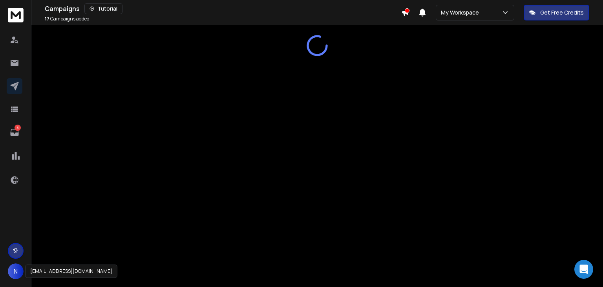
click at [16, 274] on span "N" at bounding box center [16, 271] width 16 height 16
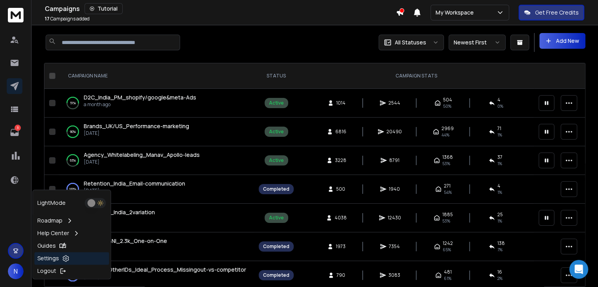
click at [58, 260] on p "Settings" at bounding box center [48, 258] width 22 height 8
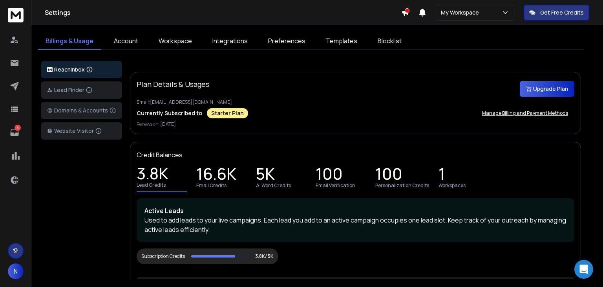
scroll to position [92, 0]
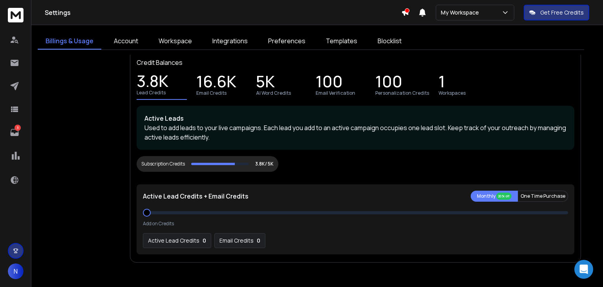
click at [366, 263] on div "Plan Details & Usages Upgrade Plan Email: accounts@balistro.com Currently Subsc…" at bounding box center [355, 126] width 451 height 308
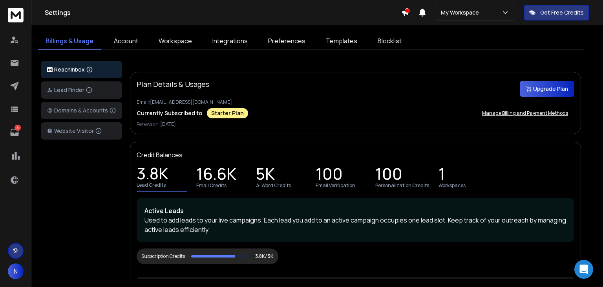
click at [363, 92] on div "Plan Details & Usages Upgrade Plan" at bounding box center [356, 89] width 438 height 20
click at [190, 103] on p "Email: accounts@balistro.com" at bounding box center [356, 102] width 438 height 6
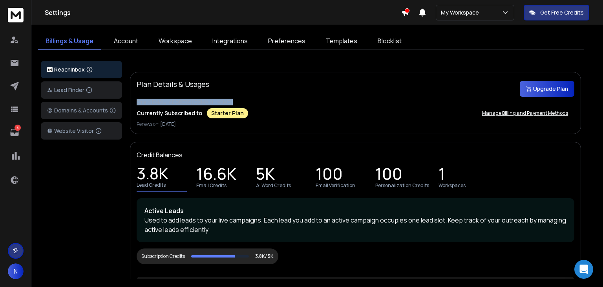
click at [190, 103] on p "Email: accounts@balistro.com" at bounding box center [356, 102] width 438 height 6
click at [220, 103] on p "Email: accounts@balistro.com" at bounding box center [356, 102] width 438 height 6
click at [171, 126] on span "28 Oct, 2025" at bounding box center [168, 124] width 16 height 7
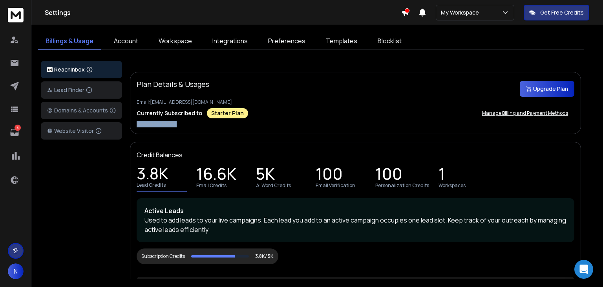
click at [171, 126] on span "28 Oct, 2025" at bounding box center [168, 124] width 16 height 7
click at [174, 114] on p "Currently Subscribed to" at bounding box center [170, 113] width 66 height 8
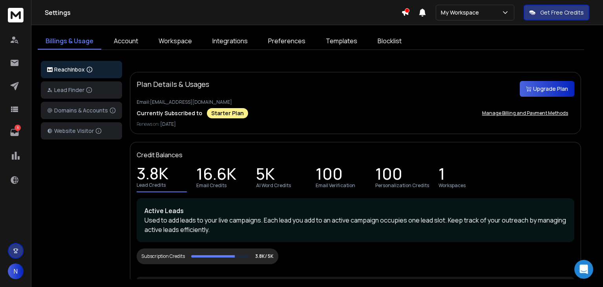
click at [93, 176] on div "ReachInbox Lead Finder Domains & Accounts Website Visitor Plan Details & Usages…" at bounding box center [311, 167] width 541 height 212
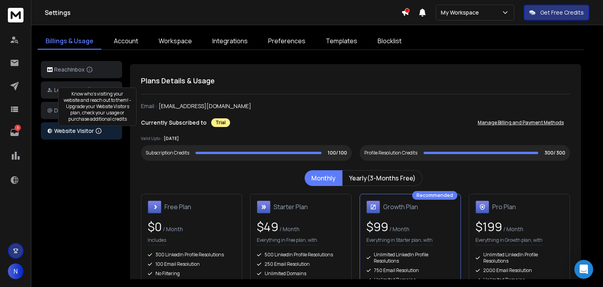
click at [96, 131] on icon "button" at bounding box center [98, 131] width 6 height 6
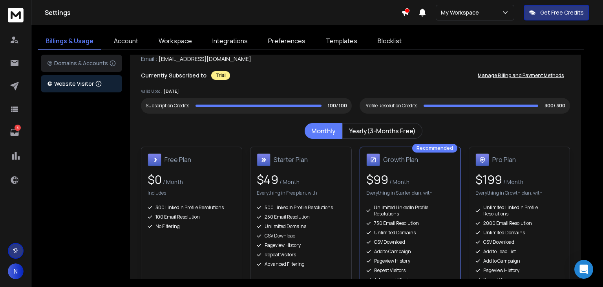
scroll to position [66, 0]
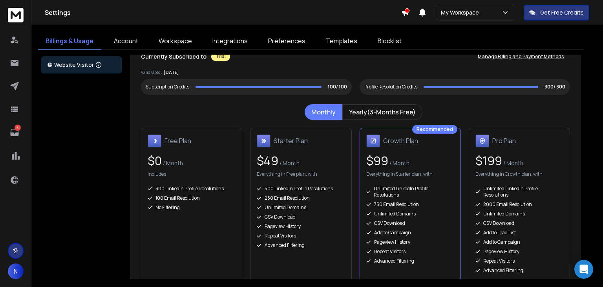
click at [269, 195] on div "250 Email Resolution" at bounding box center [301, 198] width 88 height 6
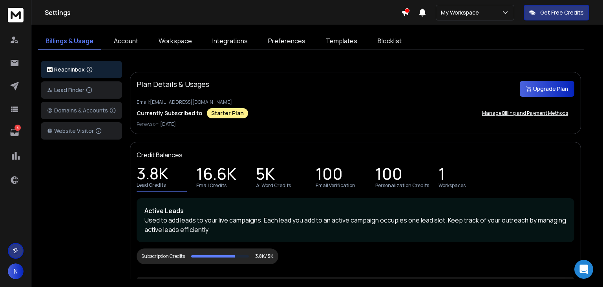
click at [65, 69] on button "ReachInbox" at bounding box center [81, 69] width 81 height 17
click at [561, 85] on button "Upgrade Plan" at bounding box center [547, 89] width 55 height 16
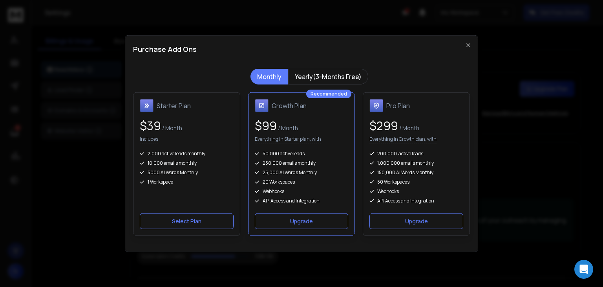
click at [266, 163] on div "250,000 emails monthly" at bounding box center [302, 162] width 94 height 6
click at [269, 152] on div "50,000 active leads" at bounding box center [302, 153] width 94 height 6
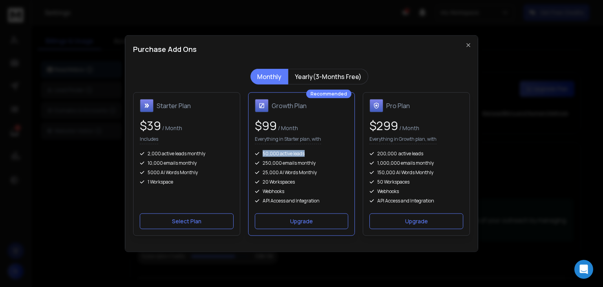
click at [269, 152] on div "50,000 active leads" at bounding box center [302, 153] width 94 height 6
click at [278, 159] on div "250,000 emails monthly" at bounding box center [302, 162] width 94 height 6
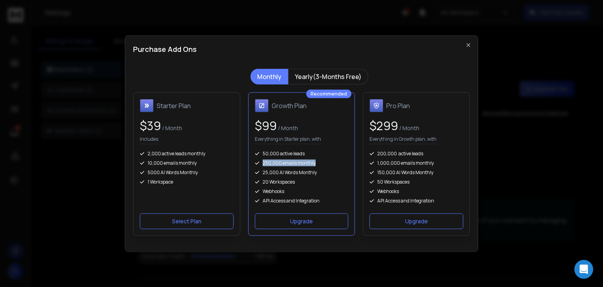
click at [292, 163] on div "250,000 emails monthly" at bounding box center [302, 162] width 94 height 6
click at [275, 155] on div "50,000 active leads" at bounding box center [302, 153] width 94 height 6
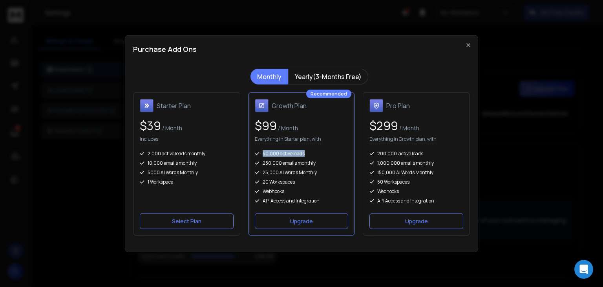
click at [275, 155] on div "50,000 active leads" at bounding box center [302, 153] width 94 height 6
click at [294, 161] on div "250,000 emails monthly" at bounding box center [302, 162] width 94 height 6
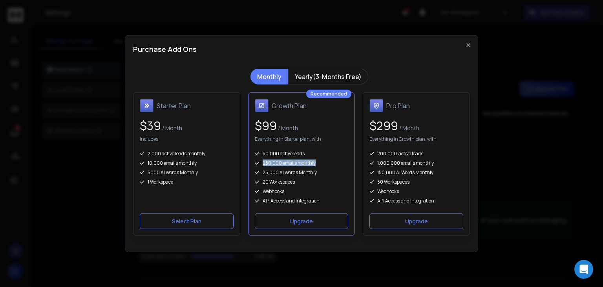
click at [294, 161] on div "250,000 emails monthly" at bounding box center [302, 162] width 94 height 6
click at [319, 156] on div "50,000 active leads" at bounding box center [302, 153] width 94 height 6
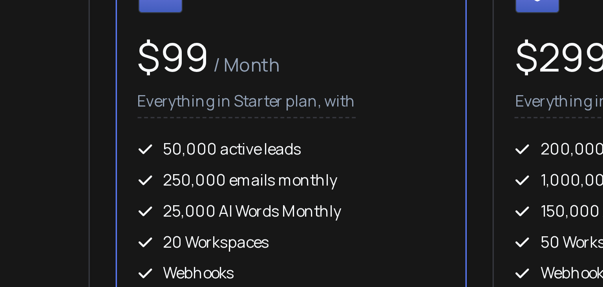
click at [280, 163] on div "250,000 emails monthly" at bounding box center [302, 162] width 94 height 6
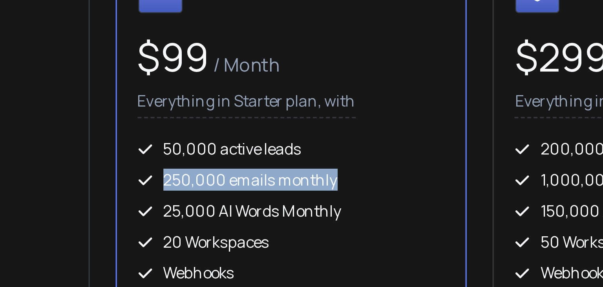
click at [280, 163] on div "250,000 emails monthly" at bounding box center [302, 162] width 94 height 6
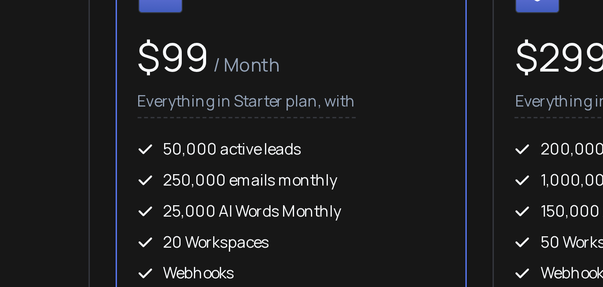
click at [313, 150] on div "50,000 active leads" at bounding box center [302, 153] width 94 height 6
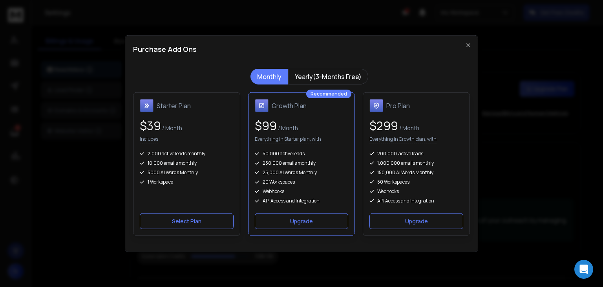
click at [172, 152] on div "2,000 active leads monthly" at bounding box center [187, 153] width 94 height 6
click at [192, 156] on div "2,000 active leads monthly" at bounding box center [187, 153] width 94 height 6
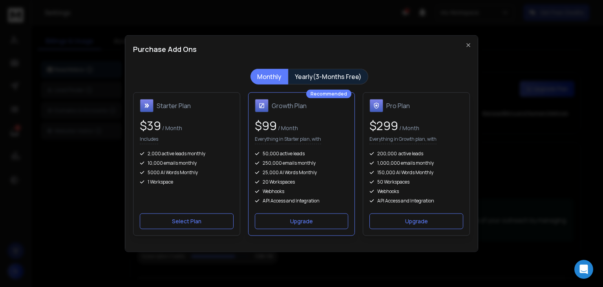
click at [310, 78] on button "Yearly(3-Months Free)" at bounding box center [328, 77] width 80 height 16
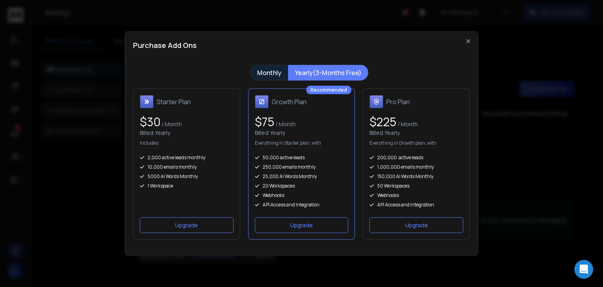
click at [256, 75] on button "Monthly" at bounding box center [270, 73] width 38 height 16
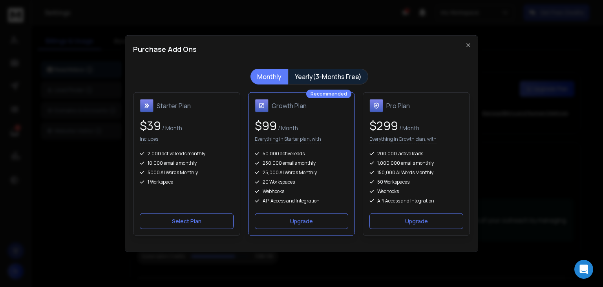
click at [321, 71] on button "Yearly(3-Months Free)" at bounding box center [328, 77] width 80 height 16
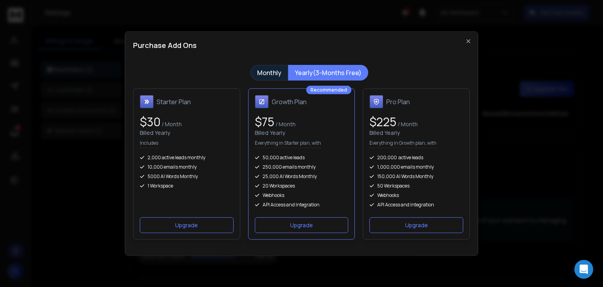
click at [281, 76] on button "Monthly" at bounding box center [270, 73] width 38 height 16
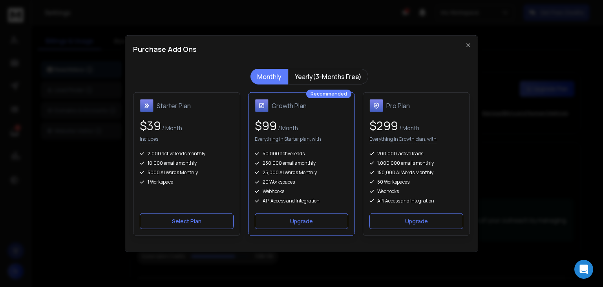
click at [298, 249] on div "Purchase Add Ons Monthly Yearly(3-Months Free) Starter Plan $ 39 / Month Includ…" at bounding box center [301, 144] width 353 height 216
click at [306, 57] on div "Purchase Add Ons Monthly Yearly(3-Months Free) Starter Plan $ 39 / Month Includ…" at bounding box center [301, 144] width 337 height 200
click at [297, 242] on div "Starter Plan $ 39 / Month Includes 2,000 active leads monthly 10,000 emails mon…" at bounding box center [301, 167] width 337 height 151
click at [297, 74] on button "Yearly(3-Months Free)" at bounding box center [328, 77] width 80 height 16
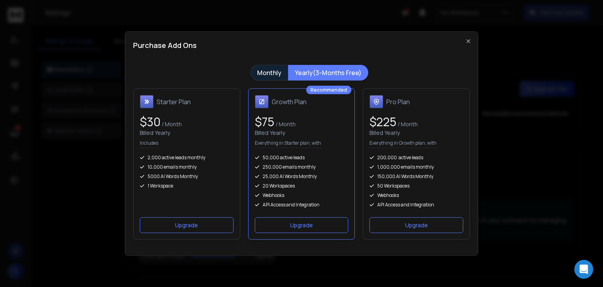
click at [271, 73] on button "Monthly" at bounding box center [270, 73] width 38 height 16
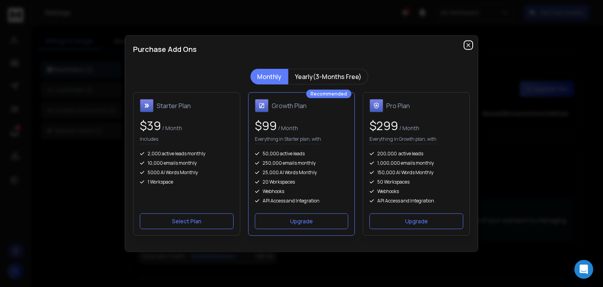
click at [470, 44] on icon "button" at bounding box center [469, 45] width 6 height 6
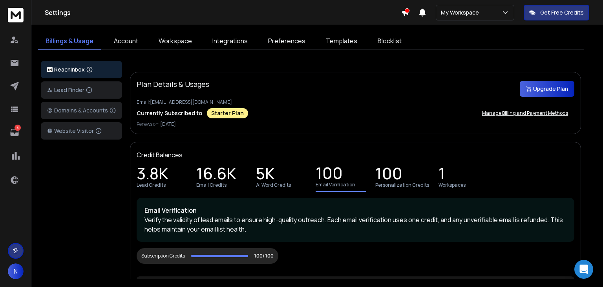
click at [327, 176] on p "100" at bounding box center [329, 174] width 27 height 11
click at [154, 183] on p "Lead Credits" at bounding box center [151, 185] width 29 height 6
click at [333, 180] on button "100 Email Verification" at bounding box center [341, 180] width 50 height 23
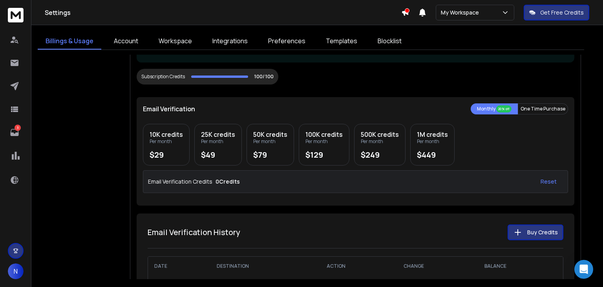
scroll to position [182, 0]
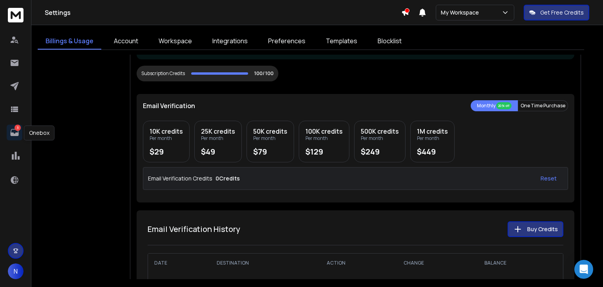
click at [11, 130] on icon at bounding box center [14, 132] width 8 height 7
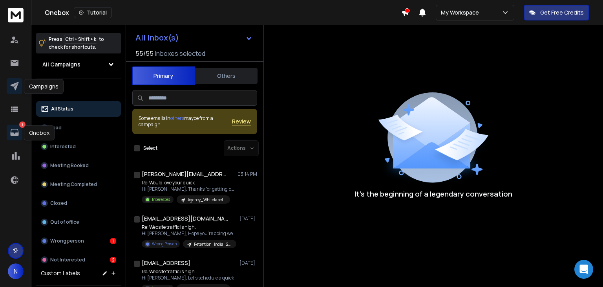
click at [14, 85] on icon at bounding box center [14, 86] width 8 height 8
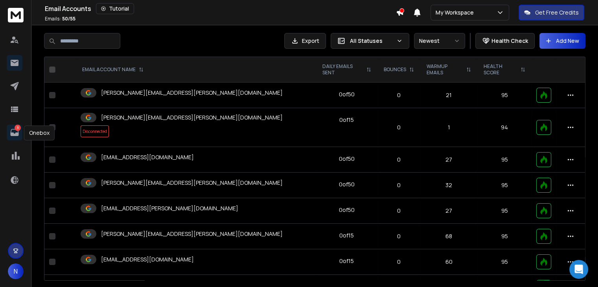
click at [16, 128] on p "3" at bounding box center [18, 128] width 6 height 6
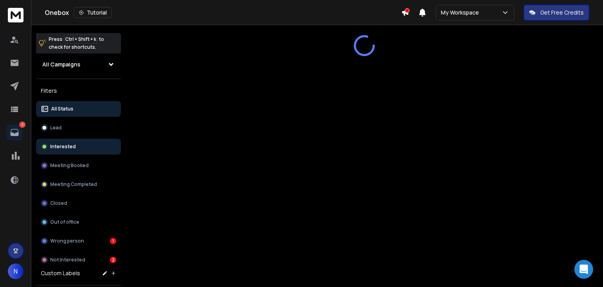
click at [68, 145] on p "Interested" at bounding box center [63, 146] width 26 height 6
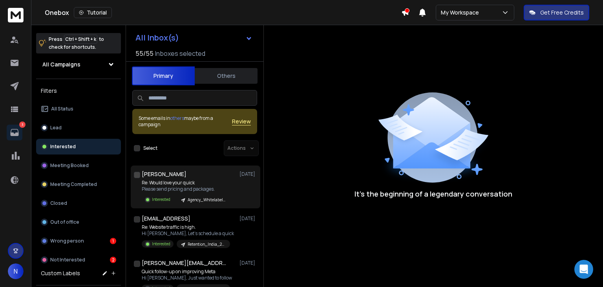
click at [197, 175] on div "Joe Caston 10 Oct" at bounding box center [199, 174] width 115 height 8
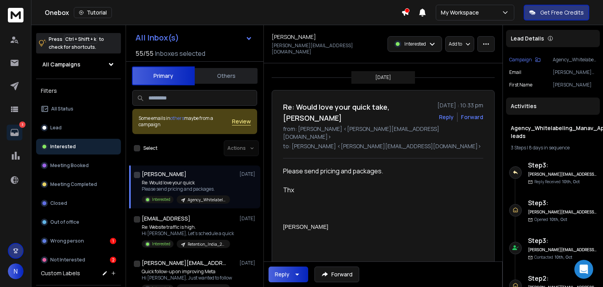
click at [345, 101] on h1 "Re: Would love your quick take, [PERSON_NAME]" at bounding box center [358, 112] width 150 height 22
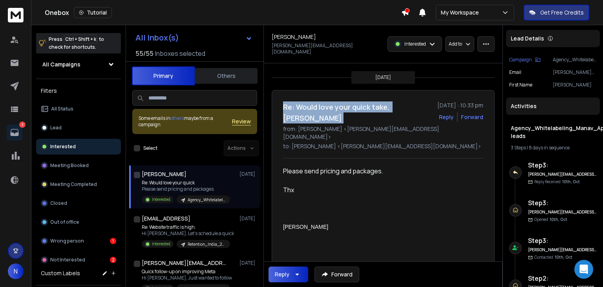
click at [345, 101] on h1 "Re: Would love your quick take, [PERSON_NAME]" at bounding box center [358, 112] width 150 height 22
click at [368, 101] on h1 "Re: Would love your quick take, Joe" at bounding box center [358, 112] width 150 height 22
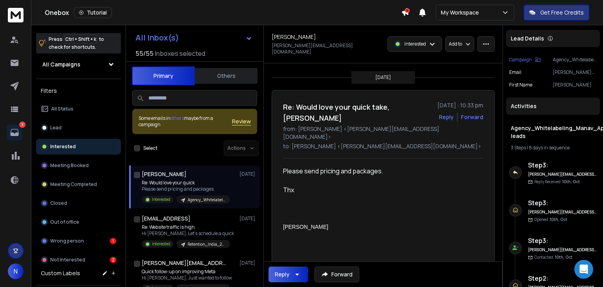
click at [342, 185] on div "Thx" at bounding box center [380, 189] width 194 height 9
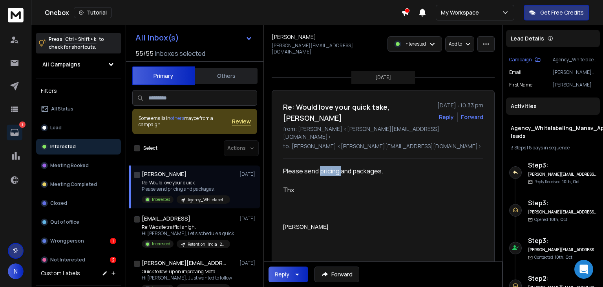
drag, startPoint x: 324, startPoint y: 157, endPoint x: 358, endPoint y: 178, distance: 40.2
click at [358, 185] on div "Thx" at bounding box center [380, 189] width 194 height 9
click at [279, 274] on div "Reply" at bounding box center [282, 274] width 15 height 8
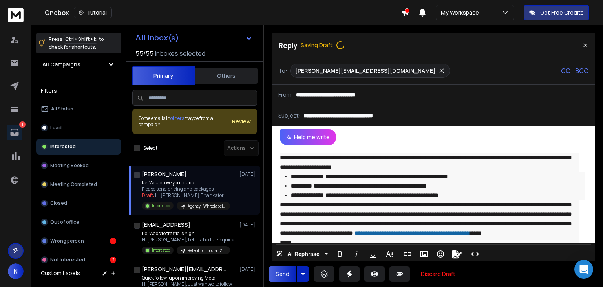
click at [370, 176] on li "**********" at bounding box center [435, 176] width 288 height 9
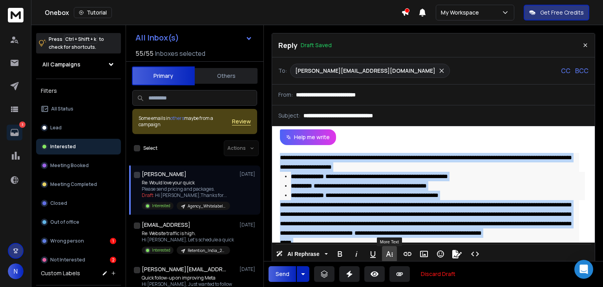
click at [390, 254] on icon "button" at bounding box center [389, 253] width 9 height 9
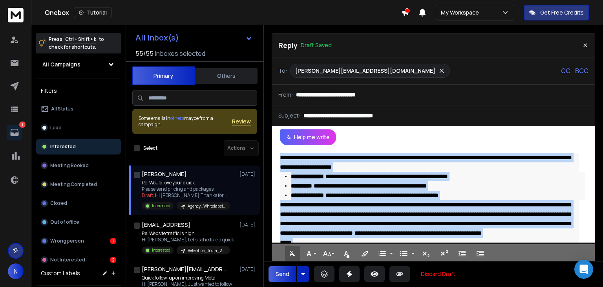
click at [291, 253] on icon "button" at bounding box center [293, 253] width 6 height 5
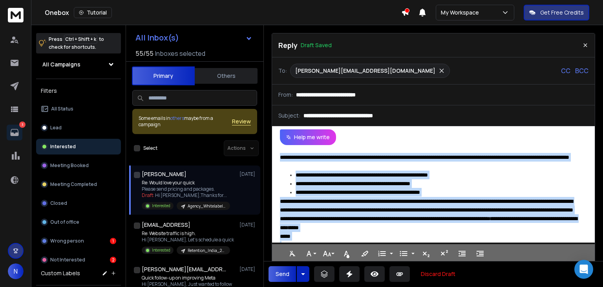
click at [416, 167] on div "**********" at bounding box center [429, 162] width 299 height 18
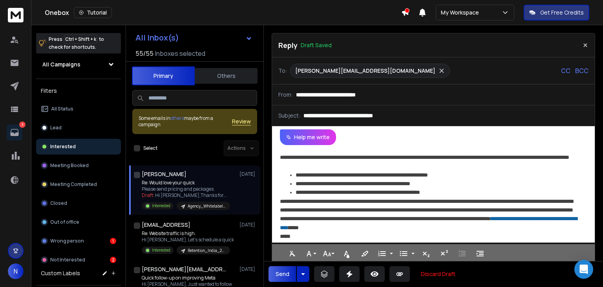
click at [300, 158] on div "**********" at bounding box center [429, 162] width 299 height 18
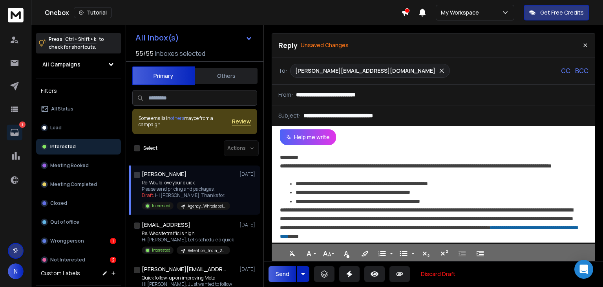
click at [322, 156] on div "**********" at bounding box center [429, 166] width 299 height 26
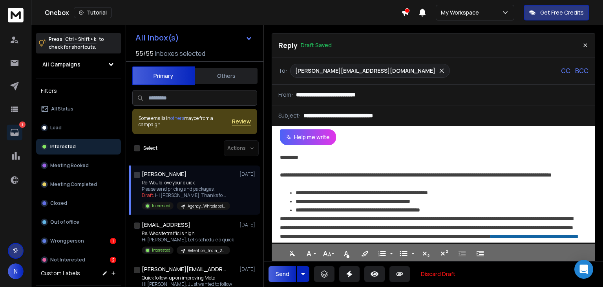
click at [493, 197] on li "**********" at bounding box center [438, 201] width 284 height 9
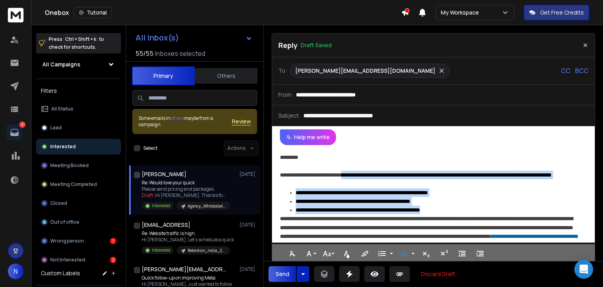
drag, startPoint x: 466, startPoint y: 213, endPoint x: 356, endPoint y: 173, distance: 116.1
click at [356, 173] on div "**********" at bounding box center [432, 193] width 321 height 97
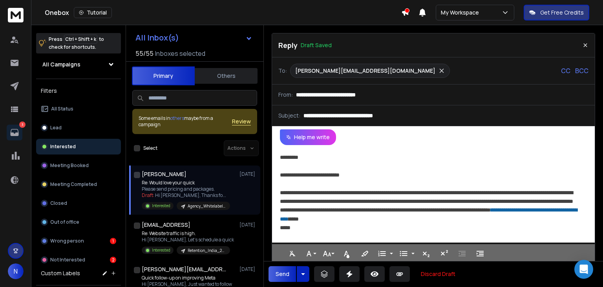
click at [533, 191] on div "**********" at bounding box center [429, 210] width 299 height 44
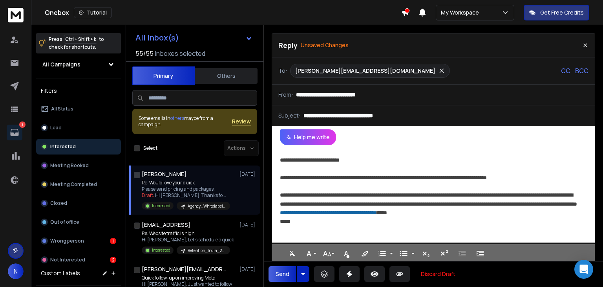
scroll to position [15, 0]
click at [462, 194] on div "**********" at bounding box center [429, 200] width 299 height 53
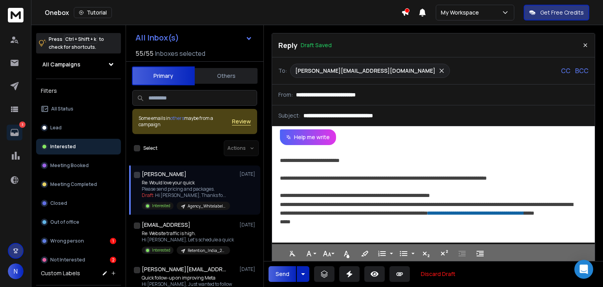
click at [535, 209] on div "**********" at bounding box center [429, 205] width 299 height 62
click at [489, 214] on div "**********" at bounding box center [429, 205] width 299 height 62
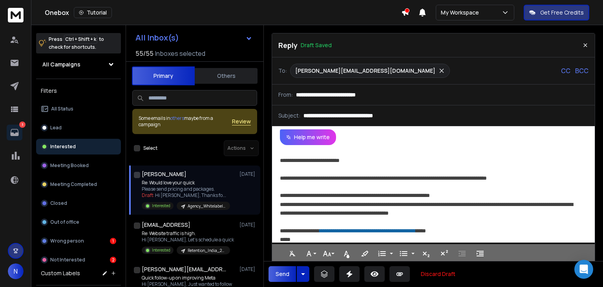
scroll to position [33, 0]
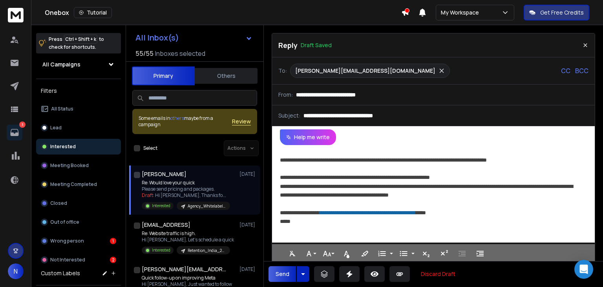
click at [456, 214] on div "**********" at bounding box center [429, 191] width 299 height 70
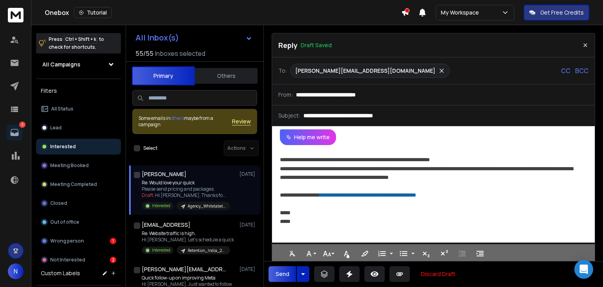
scroll to position [0, 0]
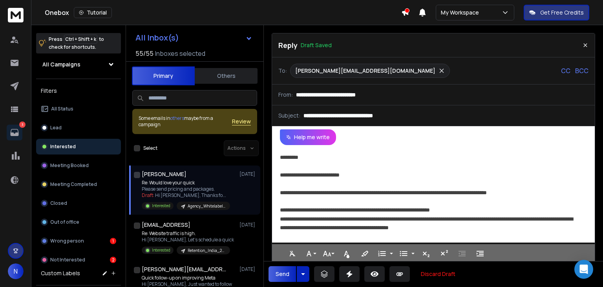
click at [291, 156] on div "**********" at bounding box center [429, 170] width 299 height 35
click at [321, 170] on div "**********" at bounding box center [429, 170] width 299 height 35
click at [295, 188] on div "**********" at bounding box center [429, 232] width 299 height 88
click at [282, 182] on div "**********" at bounding box center [429, 170] width 299 height 35
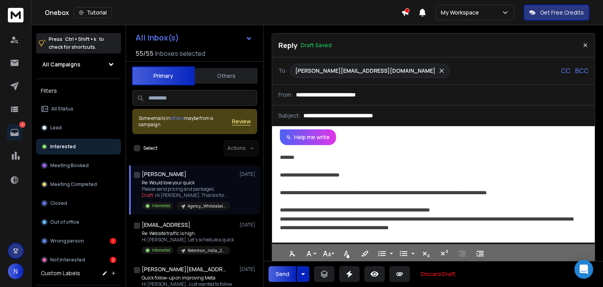
click at [295, 202] on div "**********" at bounding box center [429, 232] width 299 height 88
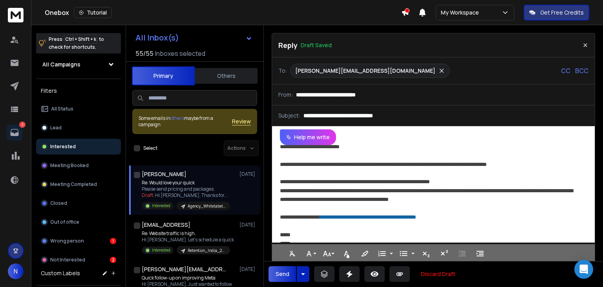
scroll to position [31, 0]
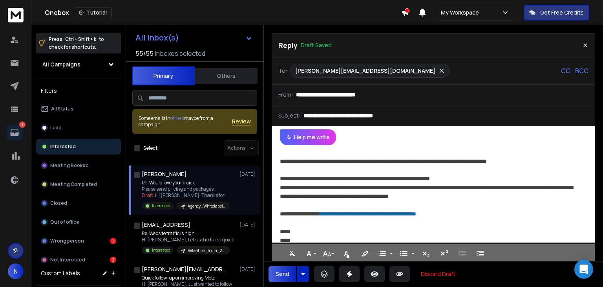
click at [392, 187] on div "**********" at bounding box center [429, 201] width 299 height 88
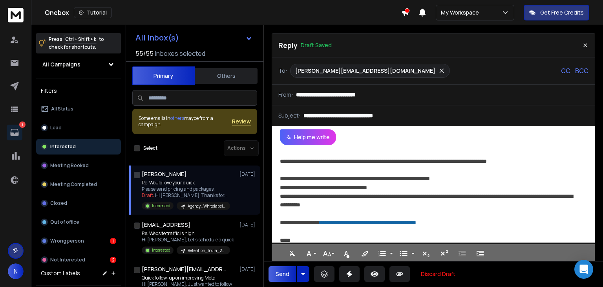
scroll to position [59, 0]
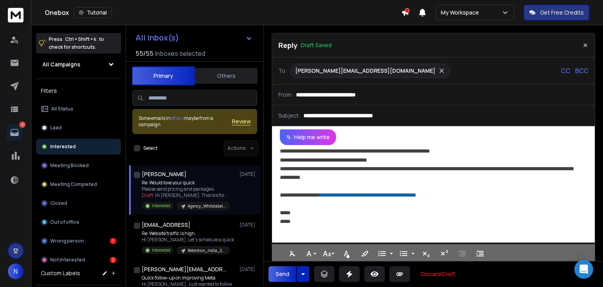
click at [284, 220] on div "**********" at bounding box center [429, 177] width 299 height 97
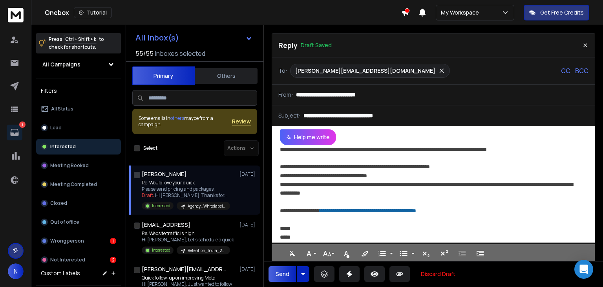
scroll to position [43, 0]
click at [416, 212] on link "**********" at bounding box center [368, 210] width 97 height 5
drag, startPoint x: 434, startPoint y: 212, endPoint x: 418, endPoint y: 214, distance: 15.9
click at [418, 214] on div "**********" at bounding box center [429, 193] width 299 height 97
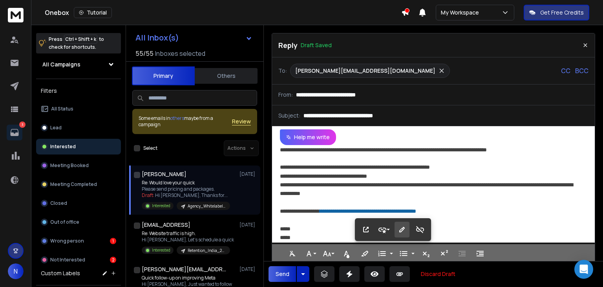
click at [396, 233] on button "Edit Link" at bounding box center [402, 230] width 15 height 16
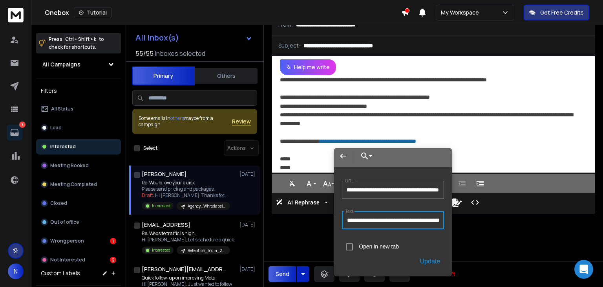
scroll to position [0, 0]
click at [409, 222] on input "**********" at bounding box center [393, 220] width 102 height 18
click at [439, 219] on input "**********" at bounding box center [393, 220] width 102 height 18
type input "**********"
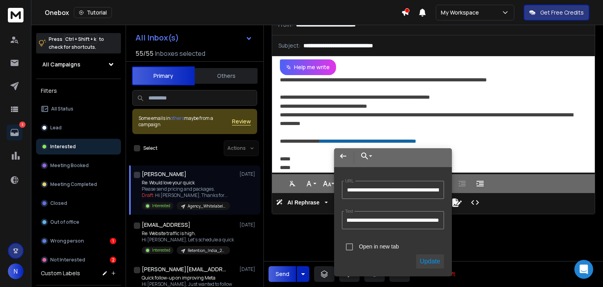
click at [428, 257] on button "Update" at bounding box center [430, 261] width 28 height 14
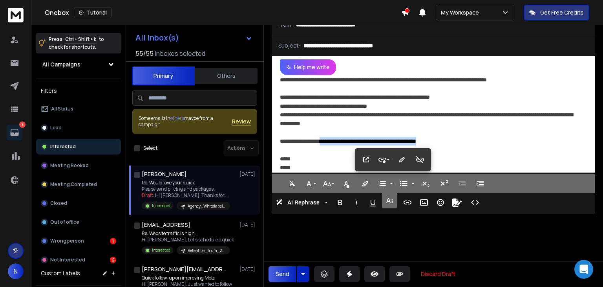
scroll to position [0, 0]
click at [489, 136] on div "**********" at bounding box center [429, 123] width 299 height 97
click at [398, 158] on icon "button" at bounding box center [402, 159] width 9 height 9
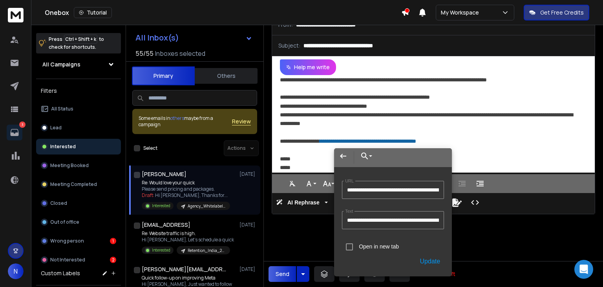
click at [409, 139] on link "**********" at bounding box center [368, 140] width 97 height 5
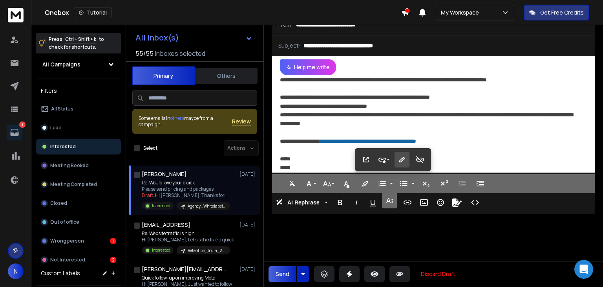
click at [401, 159] on icon "button" at bounding box center [402, 159] width 5 height 5
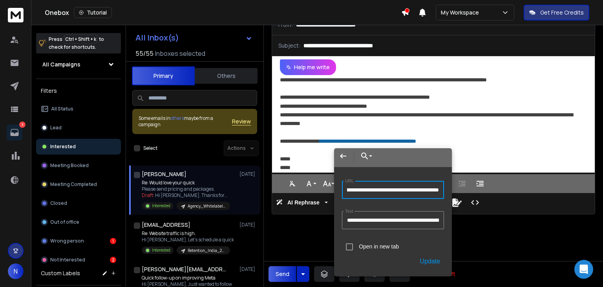
scroll to position [0, 33]
click at [374, 186] on input "**********" at bounding box center [393, 190] width 102 height 18
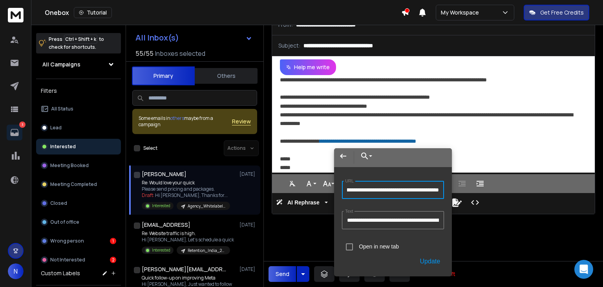
click at [374, 186] on input "**********" at bounding box center [393, 190] width 102 height 18
click at [280, 15] on div "Onebox Tutorial" at bounding box center [223, 12] width 357 height 11
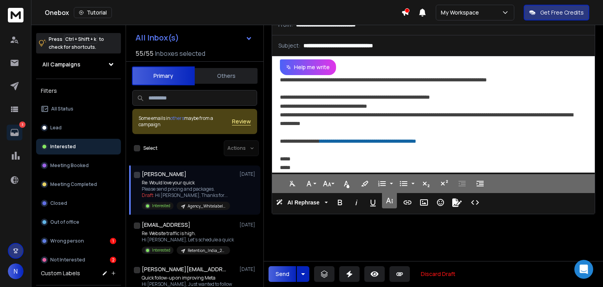
scroll to position [59, 0]
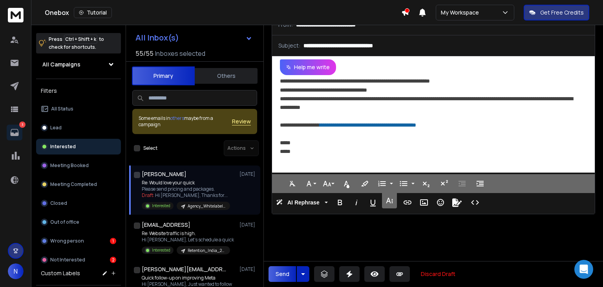
click at [306, 150] on div "**********" at bounding box center [429, 107] width 299 height 97
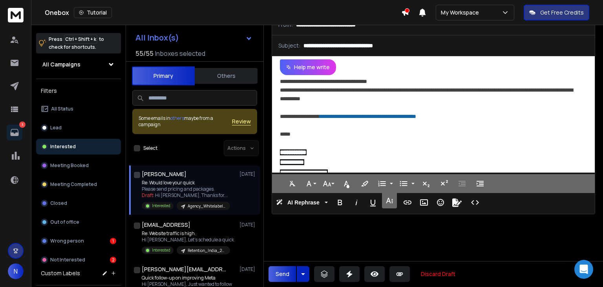
scroll to position [89, 0]
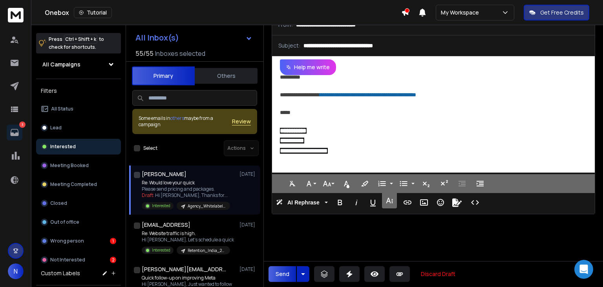
click at [343, 152] on div "**********" at bounding box center [429, 92] width 299 height 127
drag, startPoint x: 343, startPoint y: 152, endPoint x: 283, endPoint y: 130, distance: 63.1
click at [283, 130] on div "**********" at bounding box center [429, 92] width 299 height 127
click at [289, 184] on icon "button" at bounding box center [292, 183] width 9 height 9
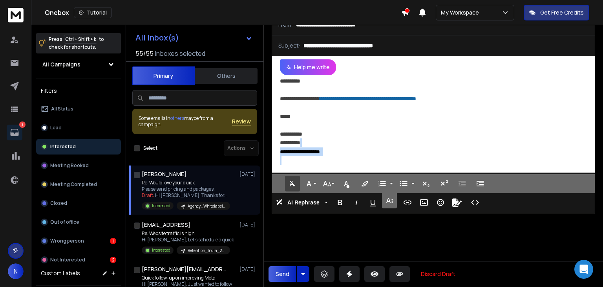
scroll to position [85, 0]
click at [286, 122] on div "**********" at bounding box center [429, 94] width 299 height 123
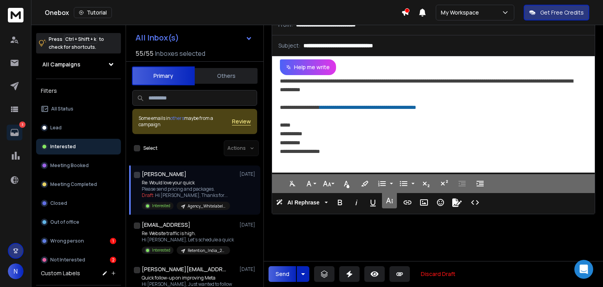
click at [332, 131] on div "**********" at bounding box center [429, 99] width 299 height 114
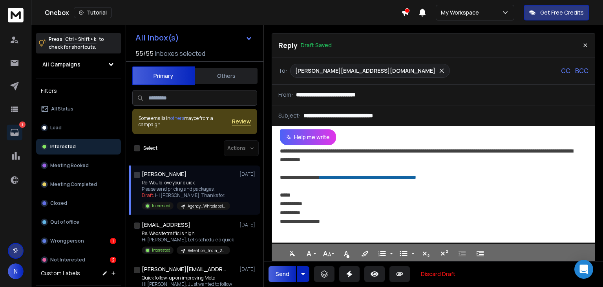
scroll to position [76, 0]
click at [280, 208] on div "**********" at bounding box center [432, 193] width 321 height 97
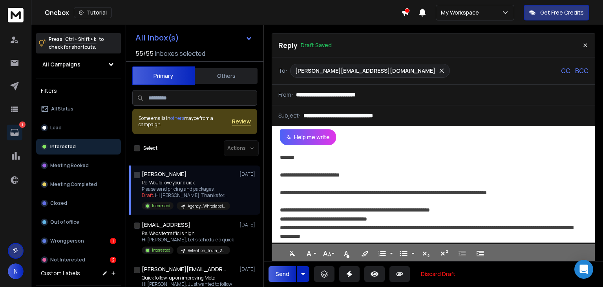
scroll to position [77, 0]
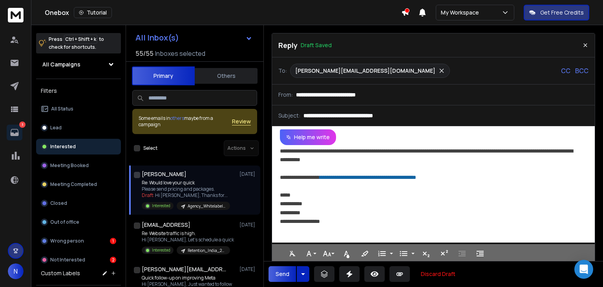
click at [286, 275] on button "Send" at bounding box center [282, 274] width 27 height 16
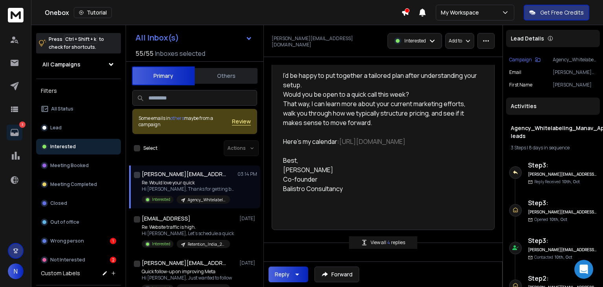
scroll to position [161, 0]
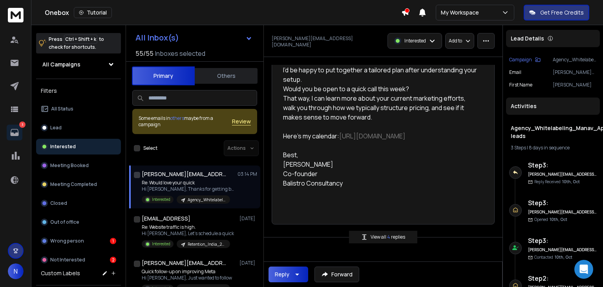
click at [383, 237] on p "View all 4 replies" at bounding box center [388, 237] width 35 height 6
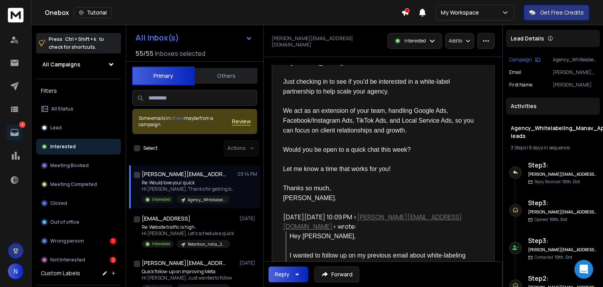
scroll to position [588, 0]
click at [16, 92] on link at bounding box center [15, 86] width 16 height 16
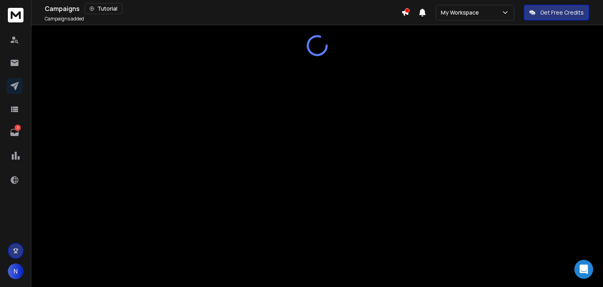
click at [4, 214] on div "3 N" at bounding box center [15, 143] width 31 height 287
click at [11, 130] on icon at bounding box center [14, 132] width 9 height 9
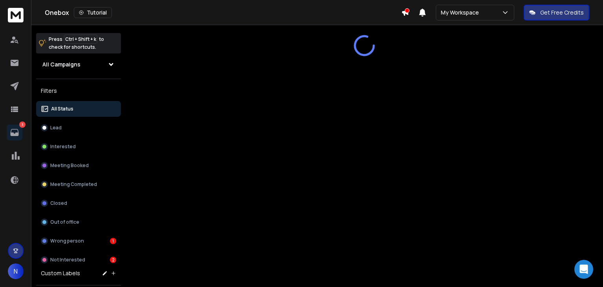
click at [6, 229] on div "3 N" at bounding box center [15, 143] width 31 height 287
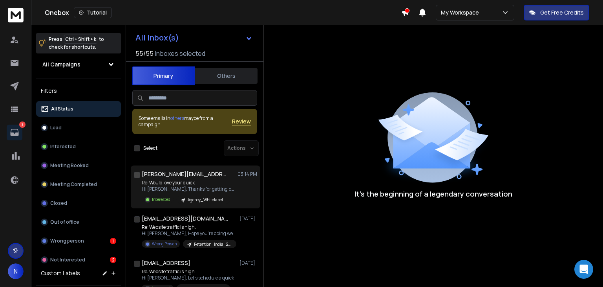
click at [211, 171] on div "joe@capsumo.com 03:14 PM" at bounding box center [199, 174] width 115 height 8
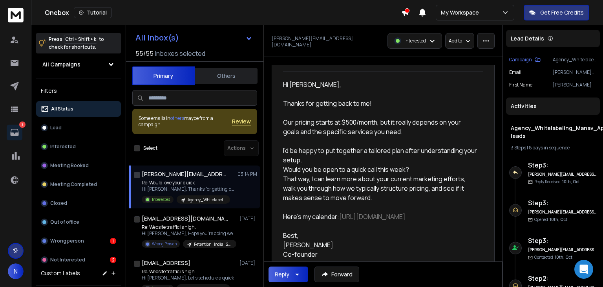
scroll to position [80, 0]
click at [366, 177] on div "Our pricing starts at $500/month, but it really depends on your goals and the s…" at bounding box center [380, 192] width 194 height 151
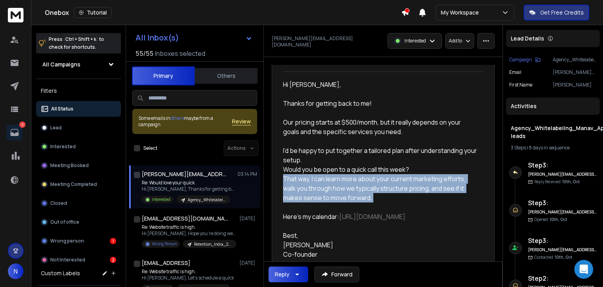
click at [366, 177] on div "Our pricing starts at $500/month, but it really depends on your goals and the s…" at bounding box center [380, 192] width 194 height 151
click at [405, 176] on div "Our pricing starts at $500/month, but it really depends on your goals and the s…" at bounding box center [380, 192] width 194 height 151
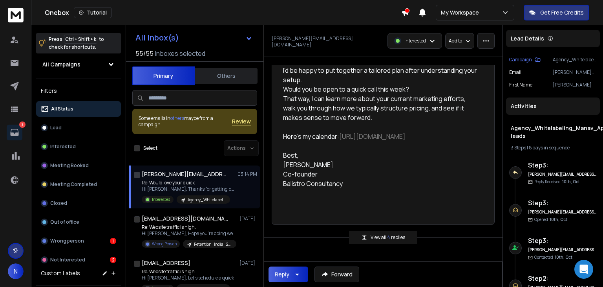
scroll to position [0, 0]
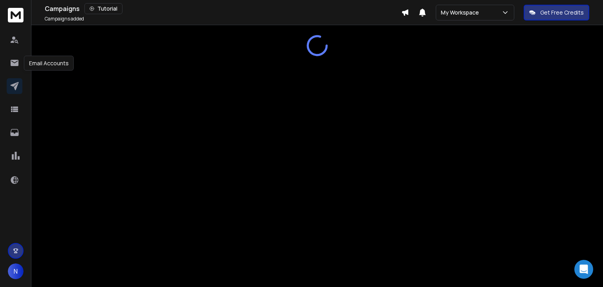
click at [16, 69] on link at bounding box center [15, 63] width 16 height 16
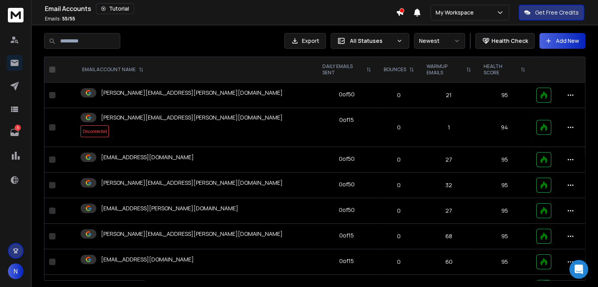
click at [284, 23] on div "Email Accounts Tutorial Emails : 55 / 55 My Workspace Get Free Credits" at bounding box center [299, 12] width 598 height 25
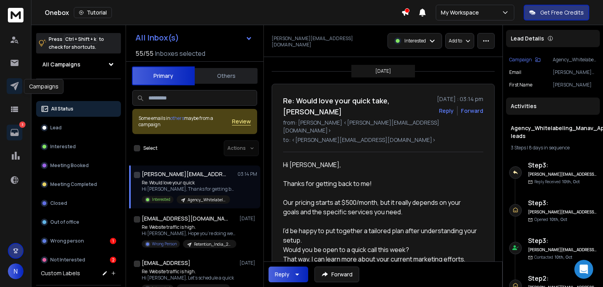
click at [7, 90] on link at bounding box center [15, 86] width 16 height 16
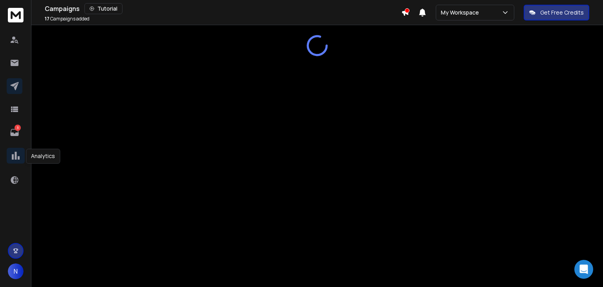
click at [16, 157] on icon at bounding box center [16, 156] width 8 height 8
click at [14, 154] on icon at bounding box center [16, 156] width 12 height 12
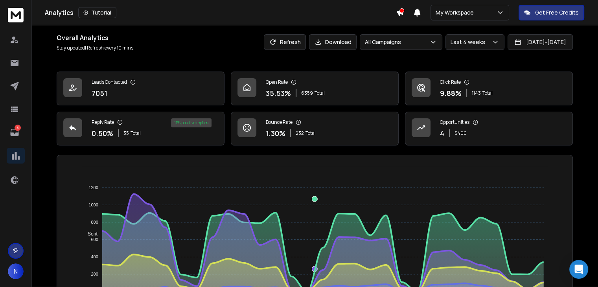
click at [230, 66] on div "Overall Analytics Stay updated! Refresh every 10 mins. Refresh Download All Cam…" at bounding box center [315, 219] width 516 height 372
click at [453, 45] on p "Last 4 weeks" at bounding box center [469, 42] width 38 height 8
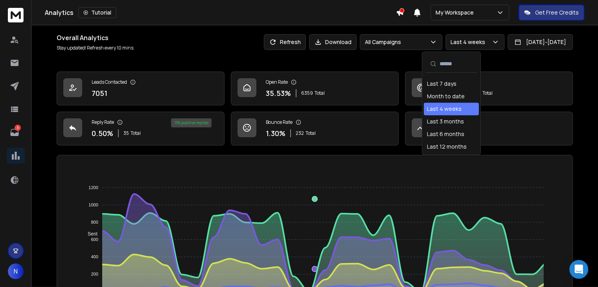
click at [369, 148] on div "Leads Contacted 7051 Open Rate 35.53 % 6359 Total Click Rate 9.88 % 1143 Total …" at bounding box center [315, 200] width 516 height 258
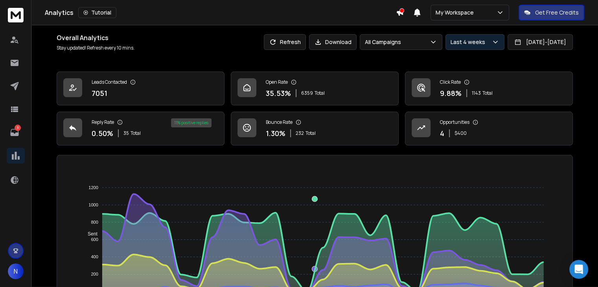
click at [450, 43] on p "Last 4 weeks" at bounding box center [469, 42] width 38 height 8
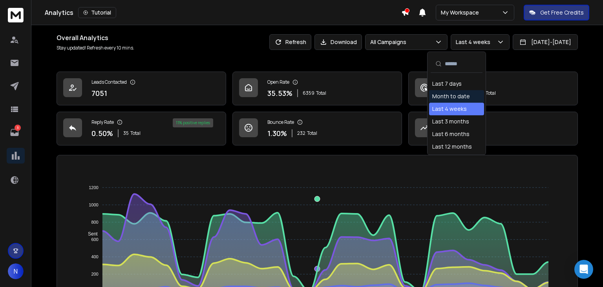
click at [464, 96] on div "Month to date" at bounding box center [452, 96] width 38 height 8
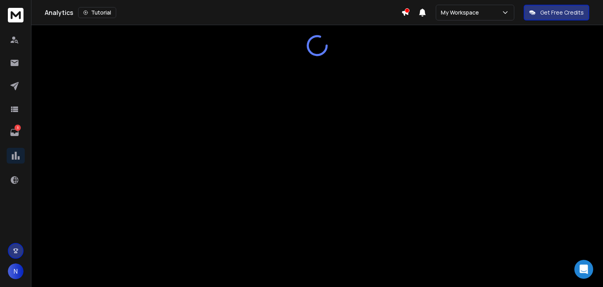
click at [6, 207] on div "3 N" at bounding box center [15, 143] width 31 height 287
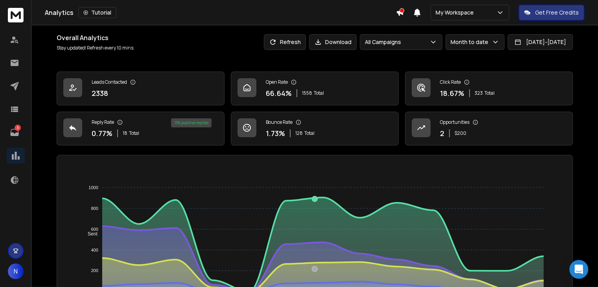
click at [17, 132] on icon at bounding box center [14, 132] width 9 height 9
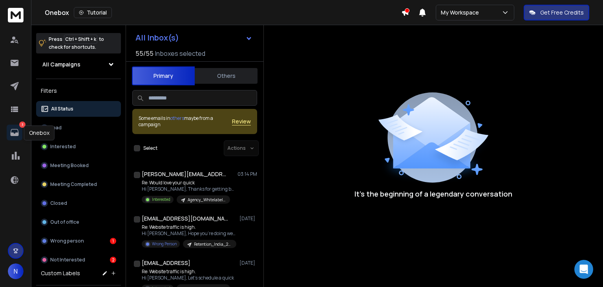
click at [8, 74] on div "3" at bounding box center [16, 111] width 18 height 159
click at [16, 82] on icon at bounding box center [14, 85] width 9 height 9
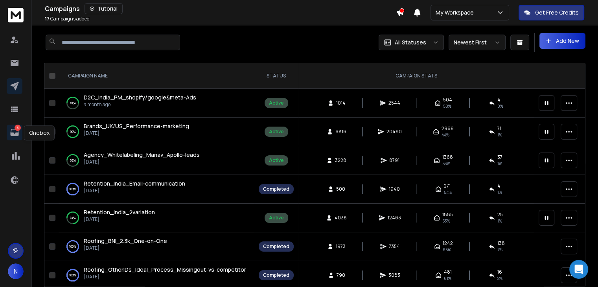
click at [16, 130] on p "3" at bounding box center [18, 128] width 6 height 6
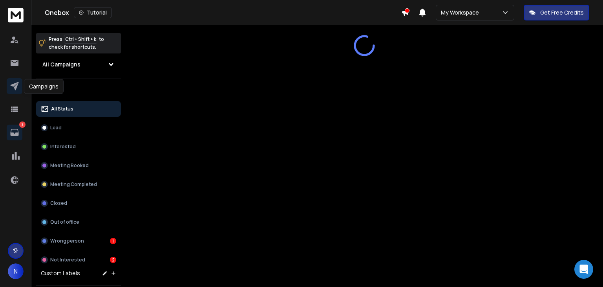
click at [16, 88] on icon at bounding box center [14, 86] width 8 height 8
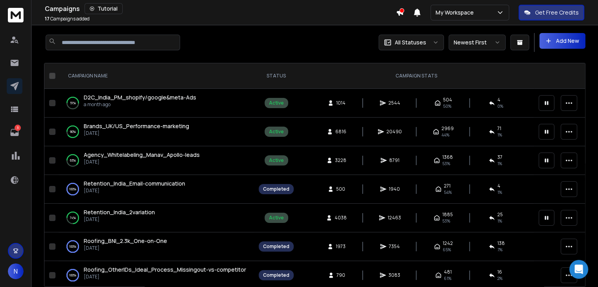
click at [342, 33] on div "Campaigns 17 Campaigns Added All Statuses Newest First Add New" at bounding box center [450, 42] width 271 height 19
